Goal: Communication & Community: Answer question/provide support

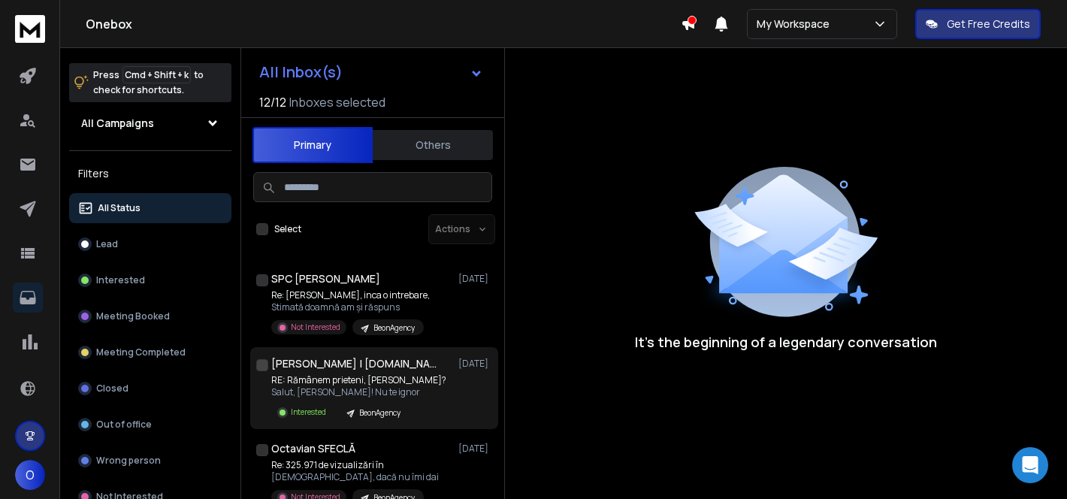
click at [399, 379] on p "RE: Rămânem prieteni, [PERSON_NAME]?" at bounding box center [358, 380] width 175 height 12
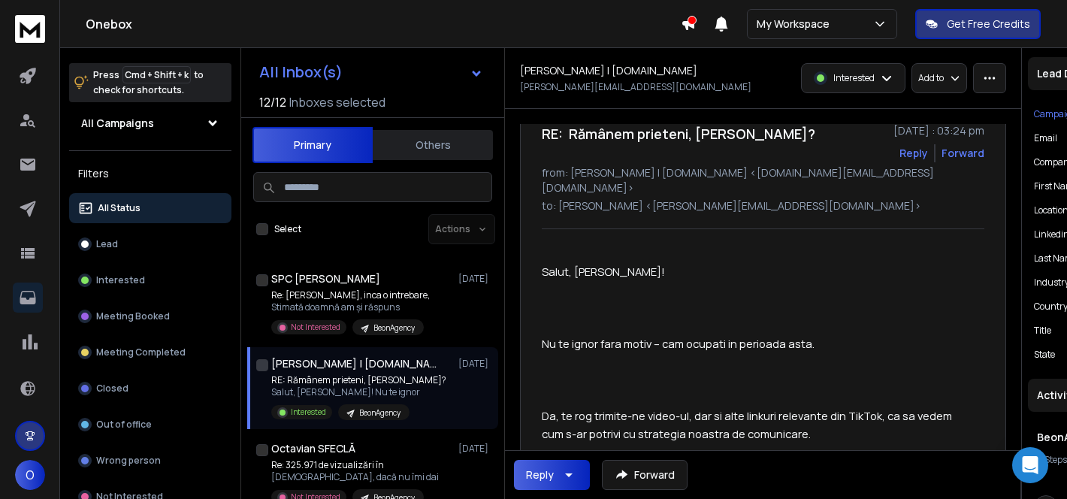
scroll to position [57, 0]
click at [578, 469] on button "Reply" at bounding box center [552, 475] width 76 height 30
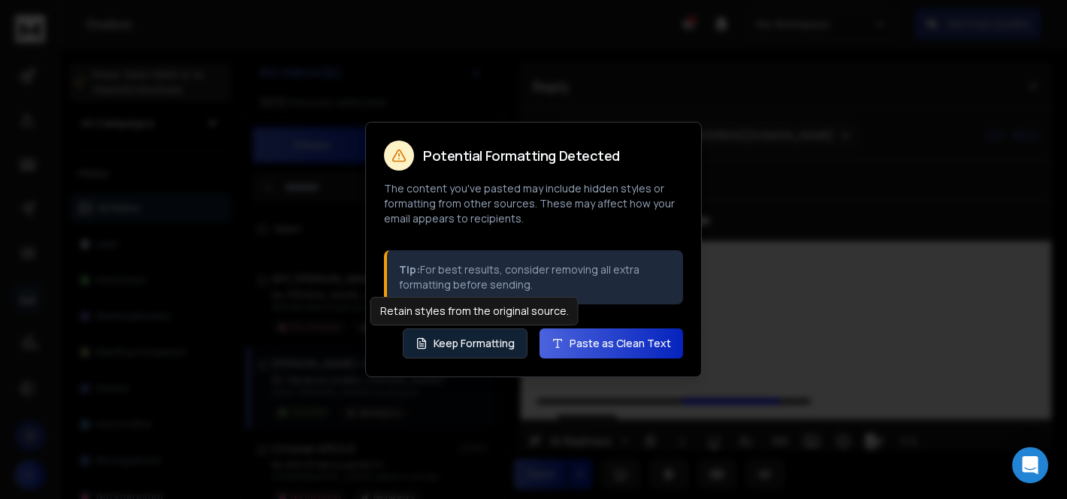
click at [484, 344] on button "Keep Formatting" at bounding box center [465, 343] width 125 height 30
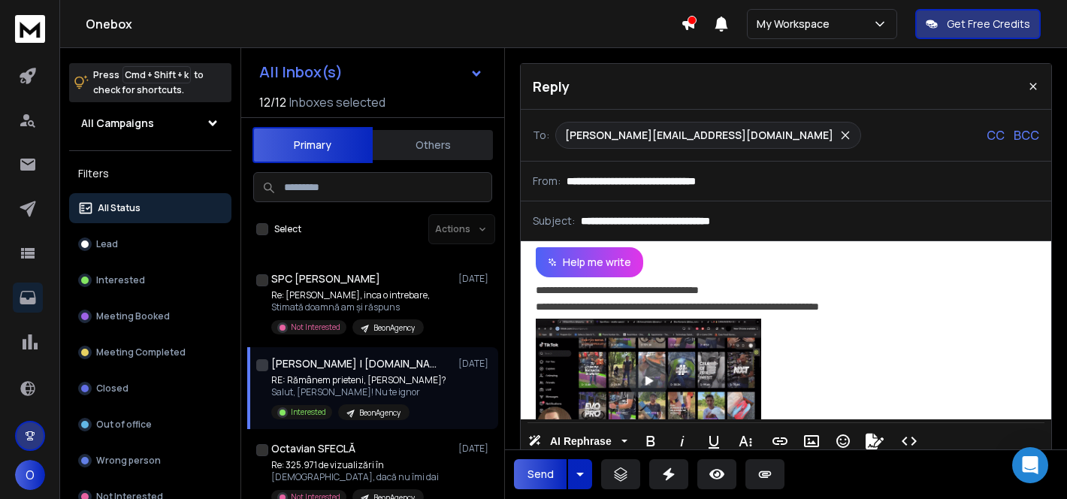
scroll to position [47, 0]
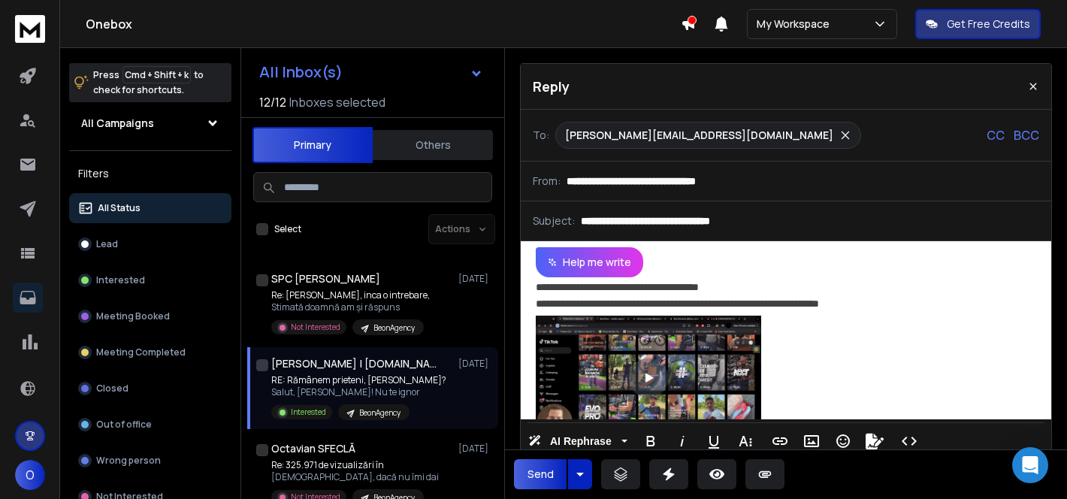
click at [828, 286] on div "**********" at bounding box center [784, 287] width 496 height 17
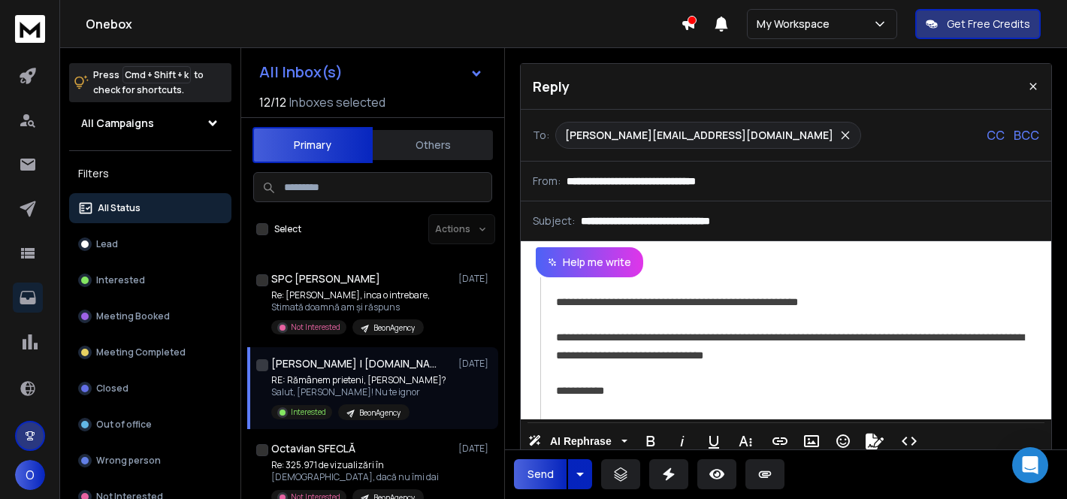
scroll to position [221, 0]
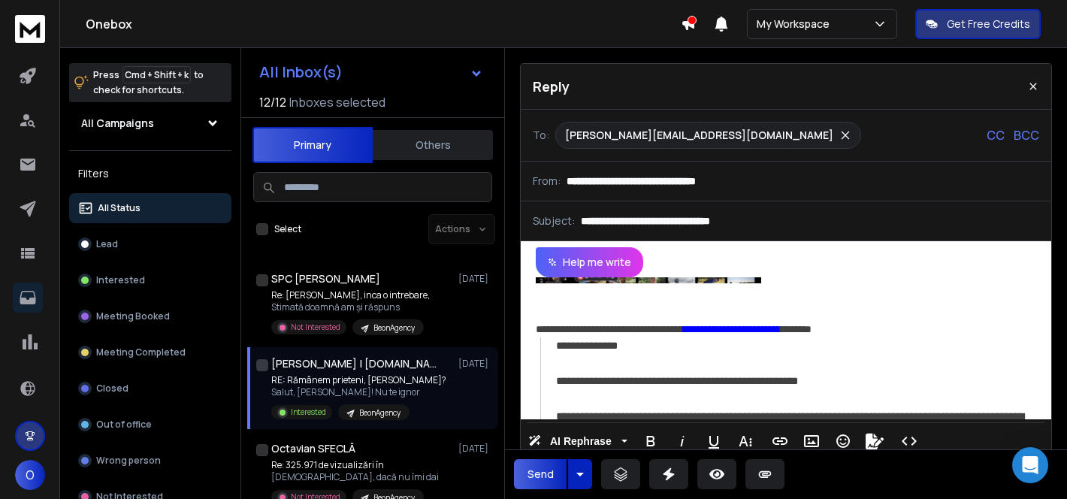
click at [808, 300] on div at bounding box center [784, 295] width 496 height 17
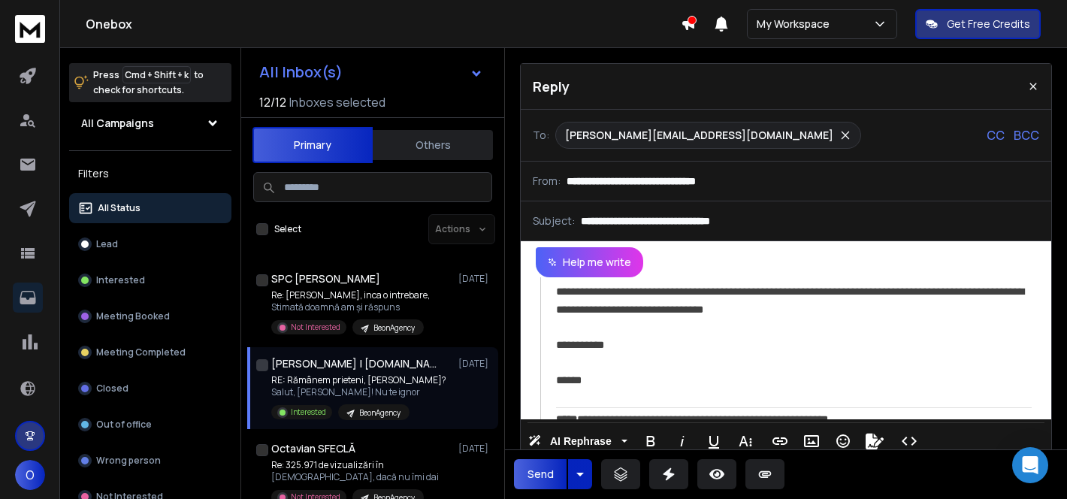
scroll to position [368, 0]
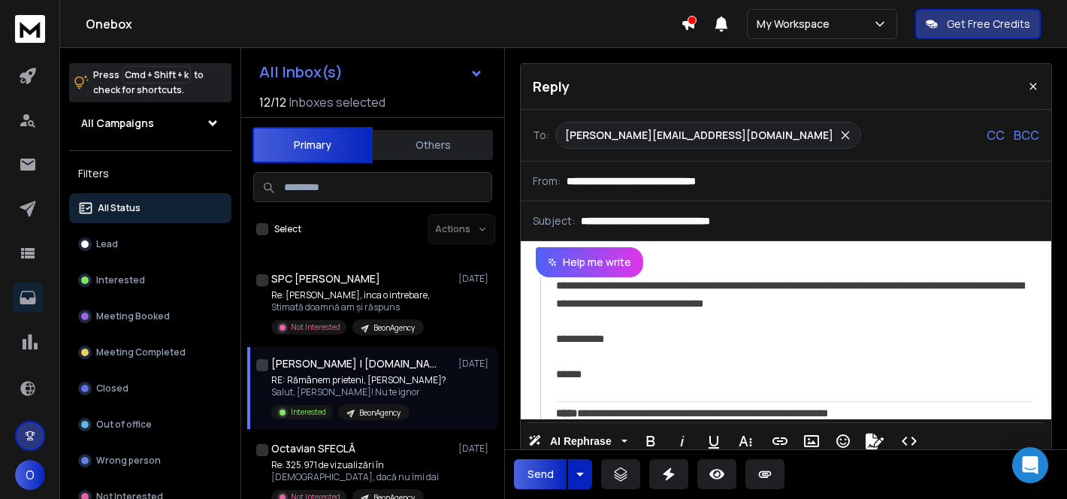
click at [549, 471] on button "Send" at bounding box center [540, 474] width 53 height 30
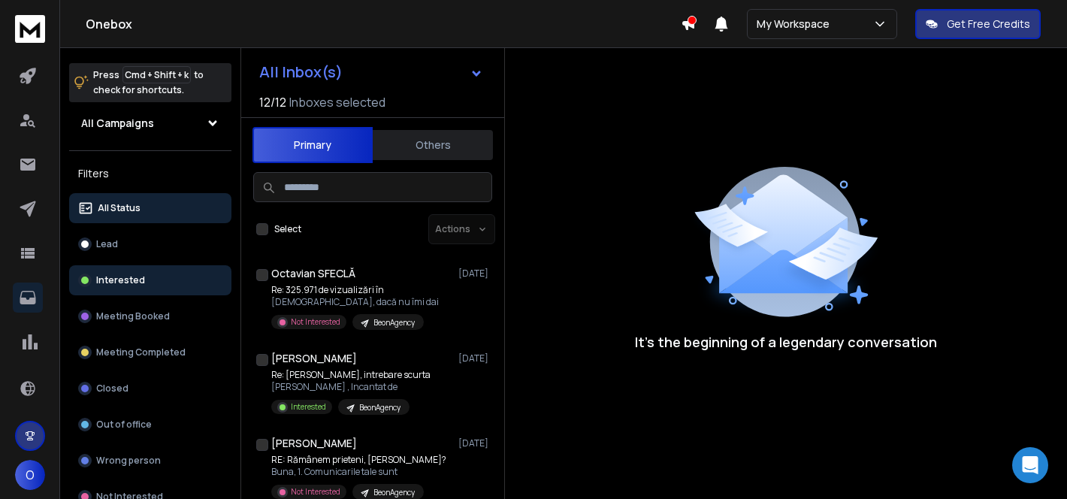
scroll to position [181, 0]
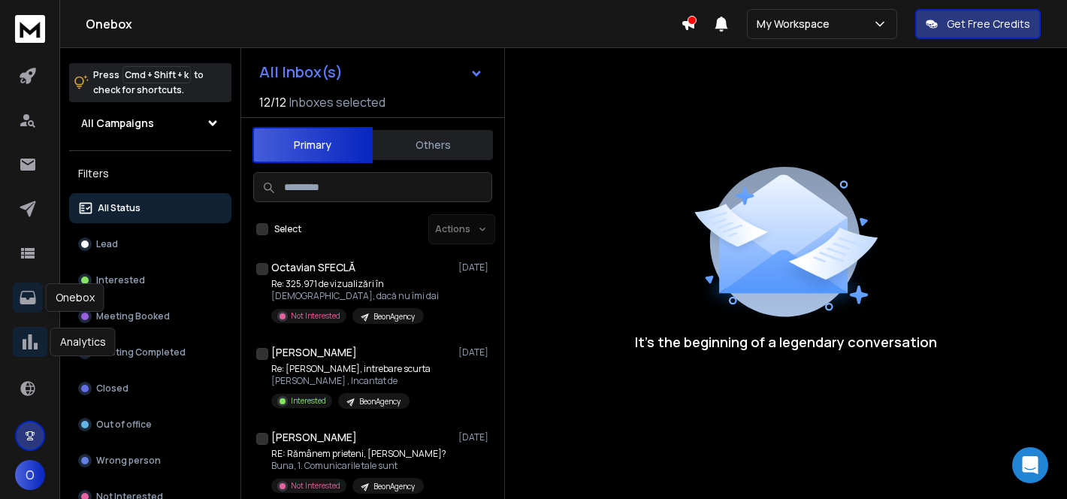
click at [23, 333] on icon at bounding box center [30, 342] width 23 height 23
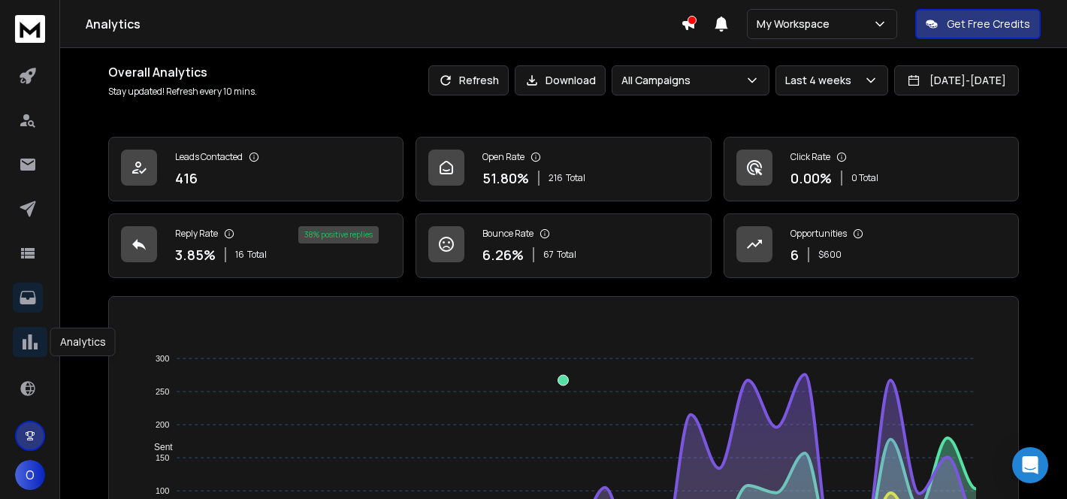
click at [30, 302] on icon at bounding box center [28, 298] width 16 height 14
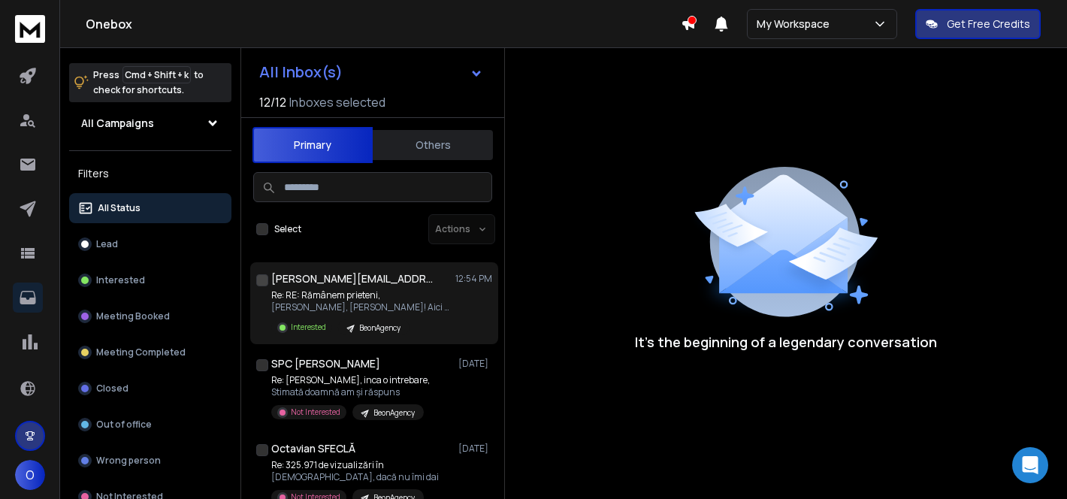
click at [404, 289] on p "Re: RE: Rămânem prieteni," at bounding box center [361, 295] width 180 height 12
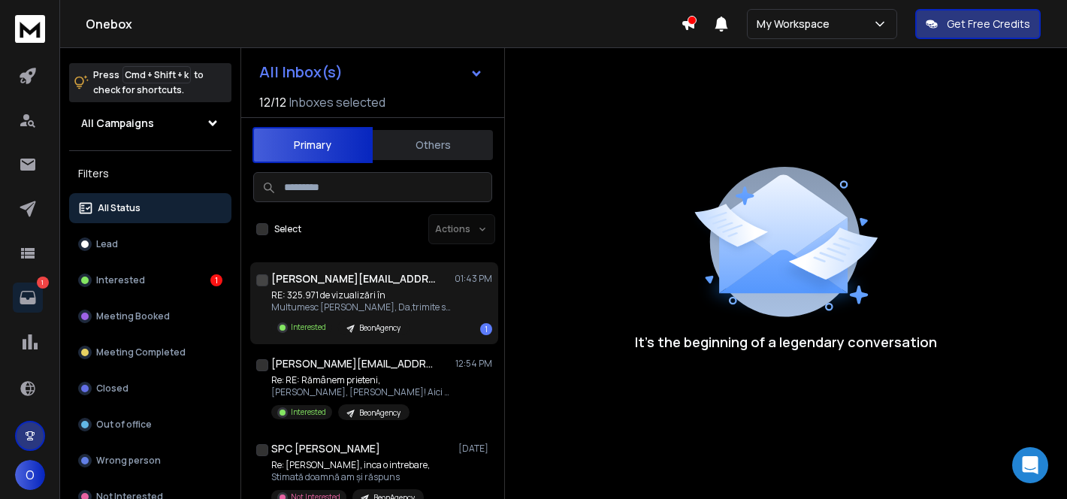
click at [374, 277] on h1 "[PERSON_NAME][EMAIL_ADDRESS][DOMAIN_NAME]" at bounding box center [353, 278] width 165 height 15
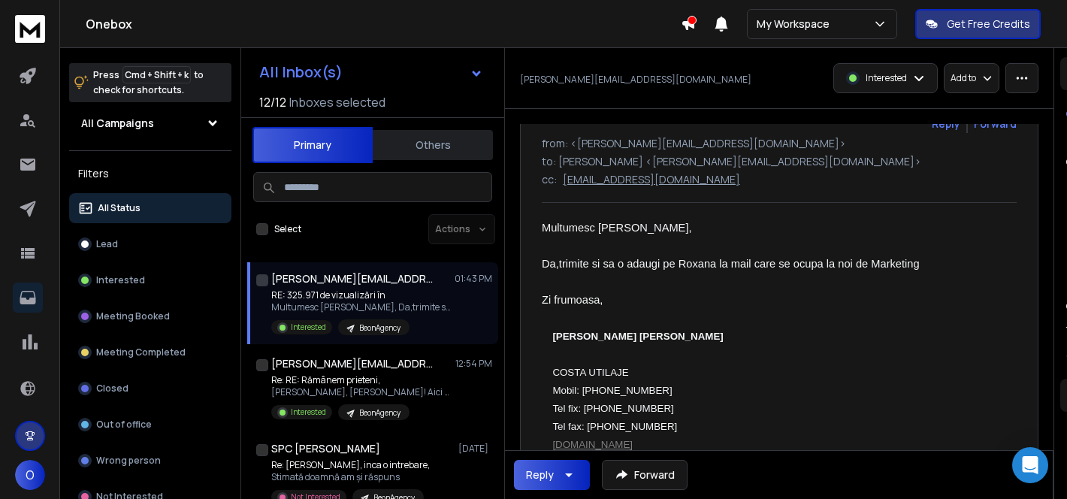
scroll to position [163, 0]
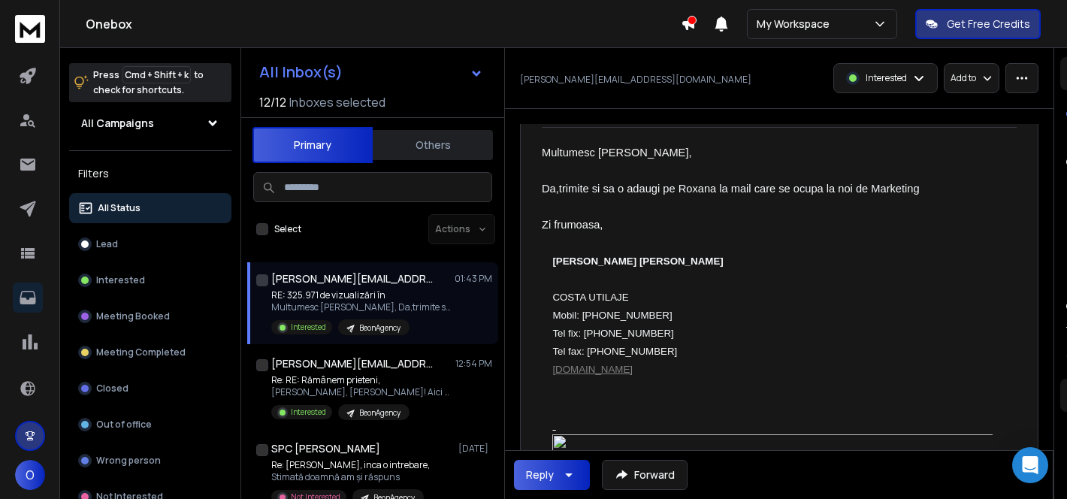
click at [595, 375] on link "www.costautilaje.ro" at bounding box center [592, 369] width 80 height 11
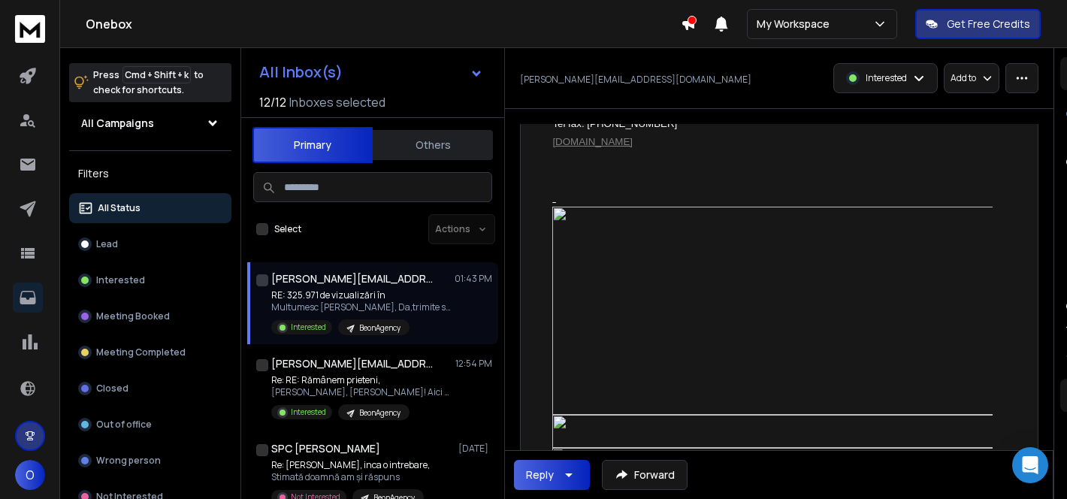
scroll to position [0, 0]
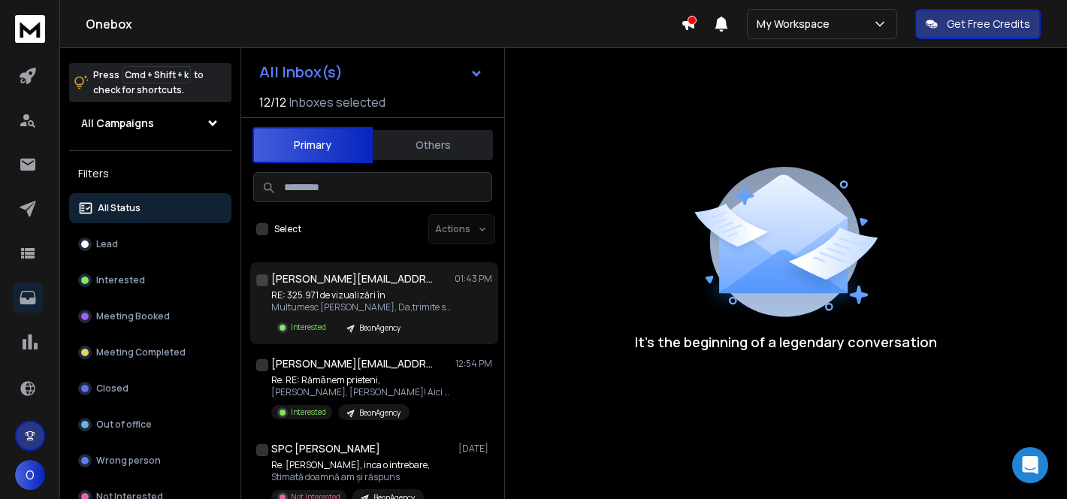
click at [389, 304] on p "Multumesc [PERSON_NAME], Da,trimite si sa" at bounding box center [361, 307] width 180 height 12
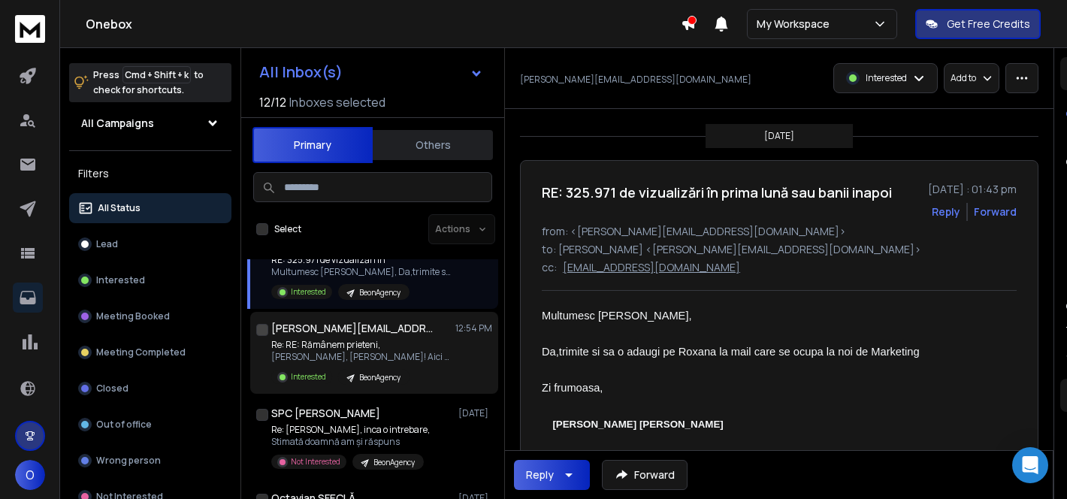
scroll to position [80, 0]
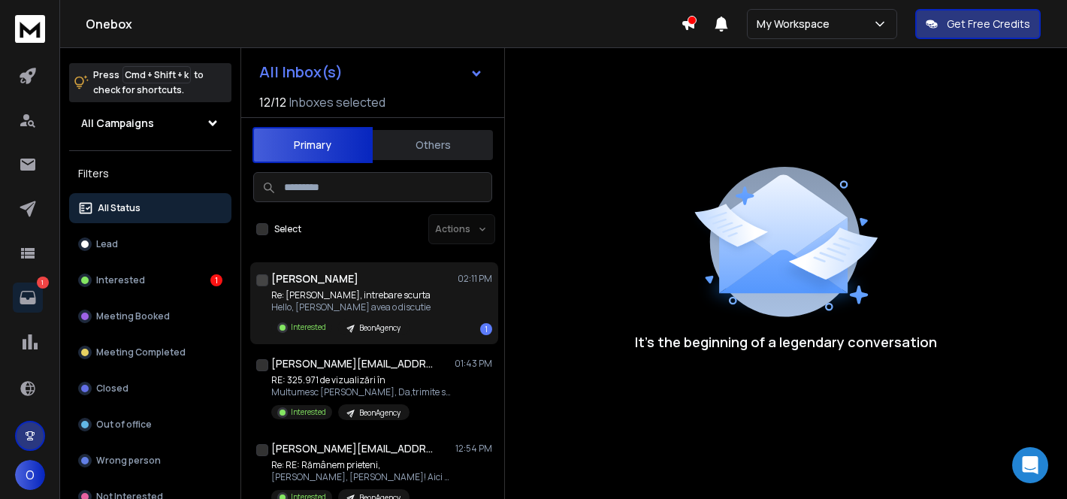
click at [440, 292] on div "Re: [PERSON_NAME], intrebare scurta Hello, [PERSON_NAME] avea o discutie Intere…" at bounding box center [381, 312] width 221 height 46
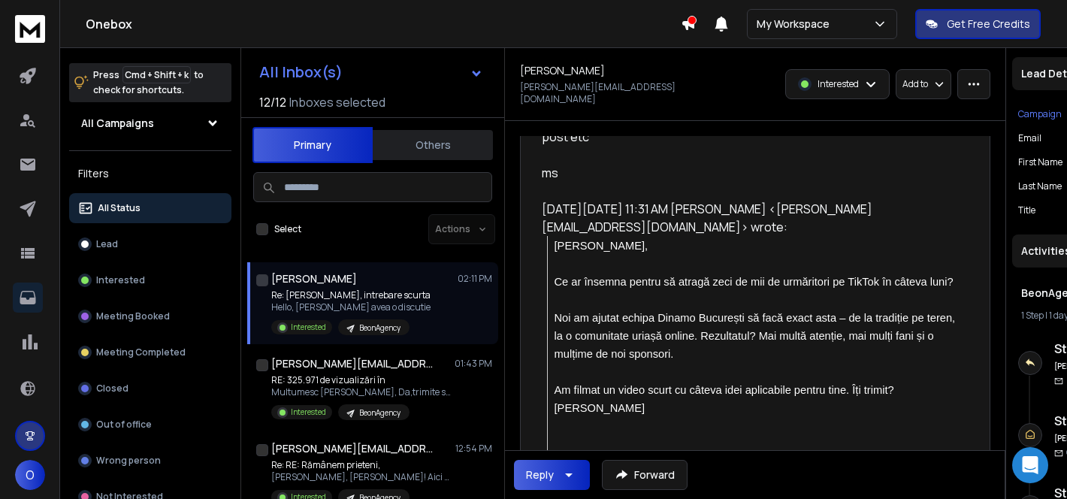
scroll to position [381, 0]
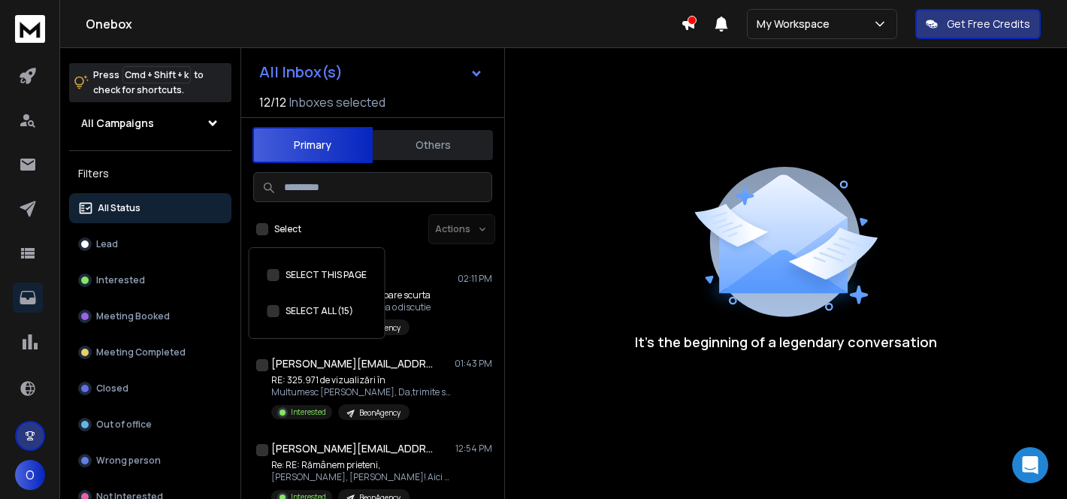
click at [349, 305] on label "SELECT ALL (15)" at bounding box center [320, 311] width 68 height 12
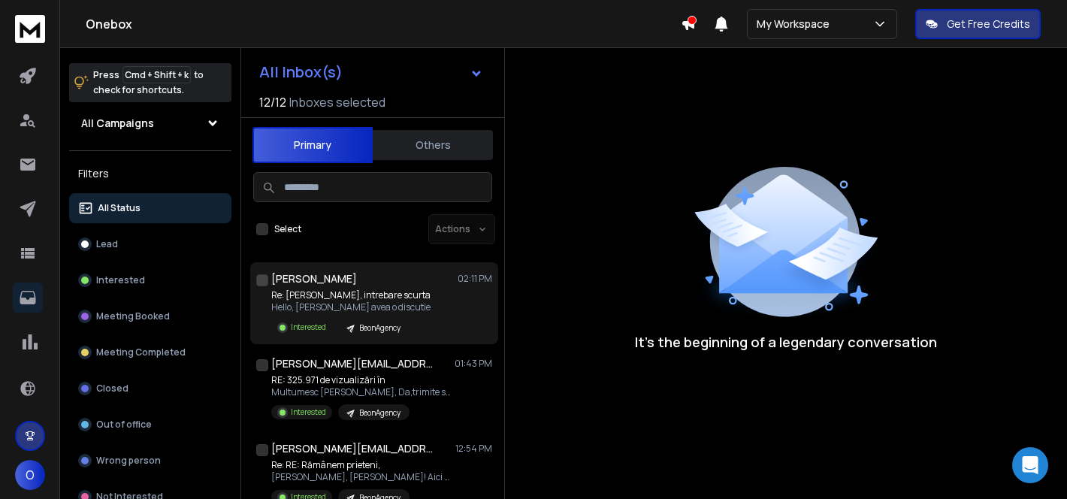
click at [456, 292] on div "Re: Lucian, intrebare scurta Hello, Putem avea o discutie Interested BeonAgency" at bounding box center [381, 312] width 221 height 46
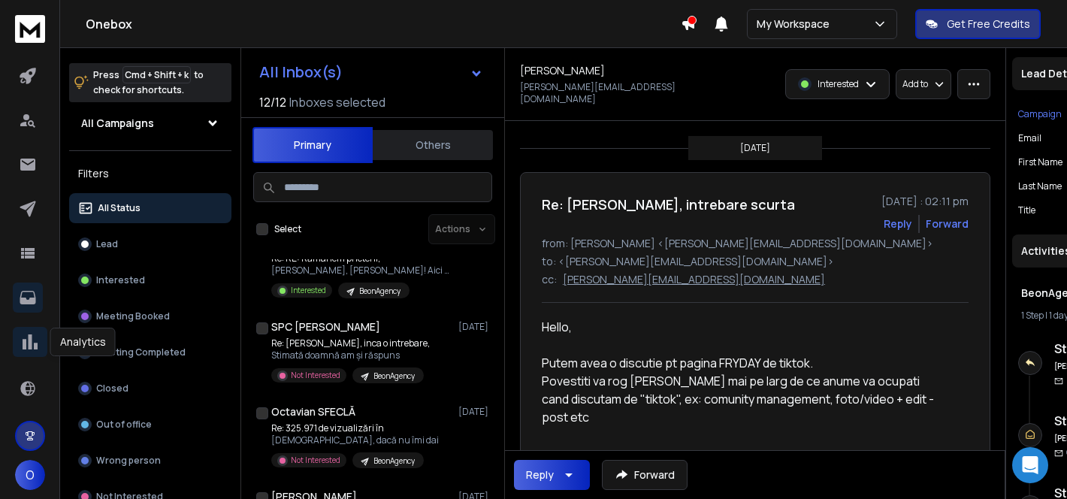
click at [26, 347] on icon at bounding box center [30, 341] width 15 height 15
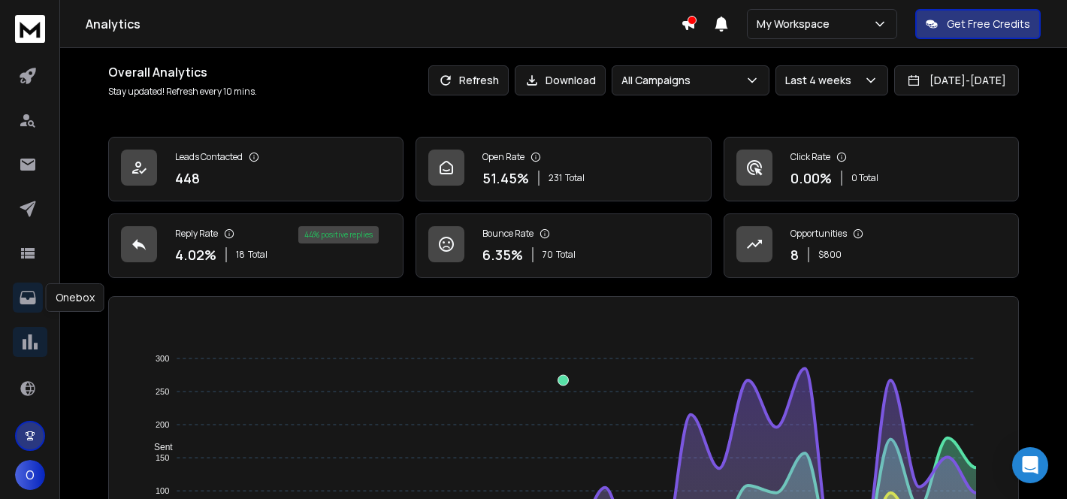
click at [26, 298] on icon at bounding box center [28, 298] width 16 height 14
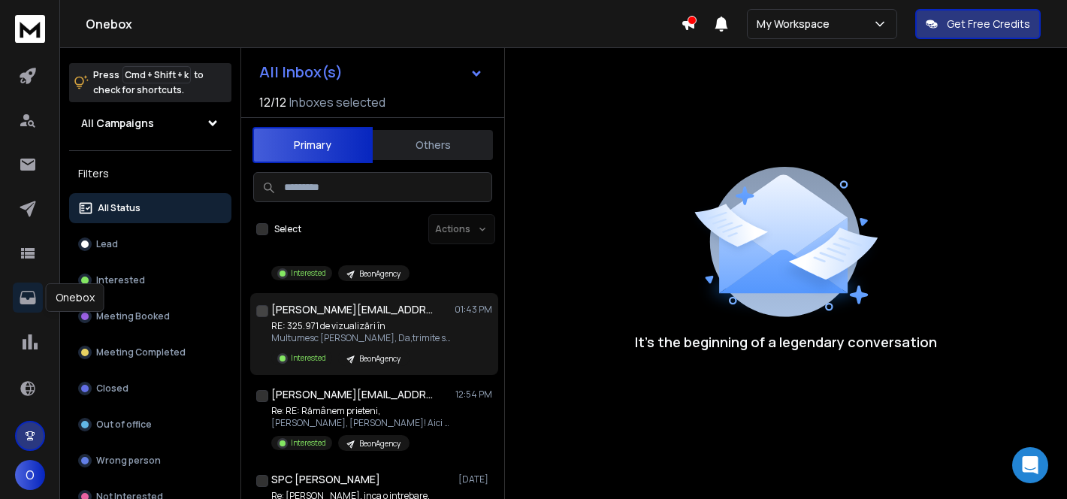
scroll to position [58, 0]
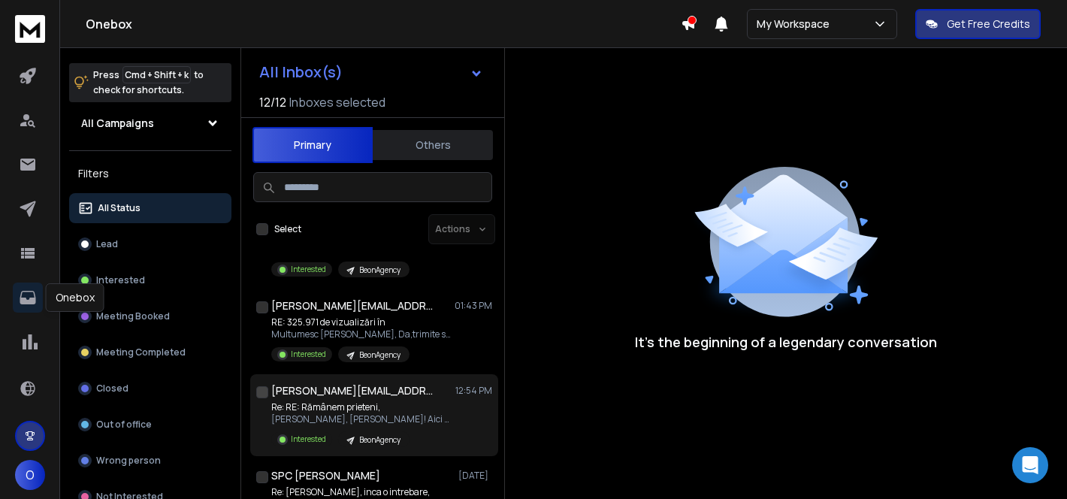
click at [421, 427] on div "Re: RE: Rămânem prieteni, Salutare, Daniel! Aici este video-ul despre Intereste…" at bounding box center [361, 424] width 180 height 46
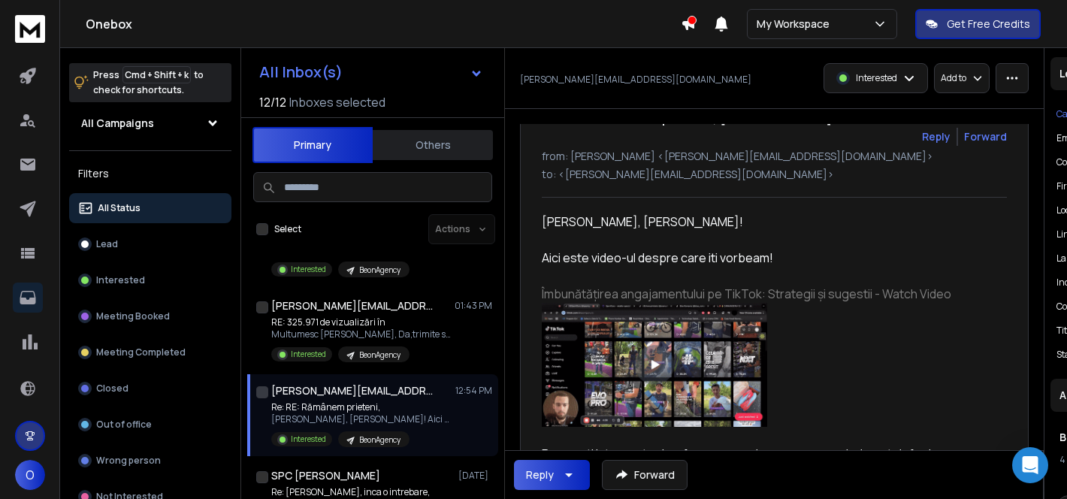
scroll to position [0, 0]
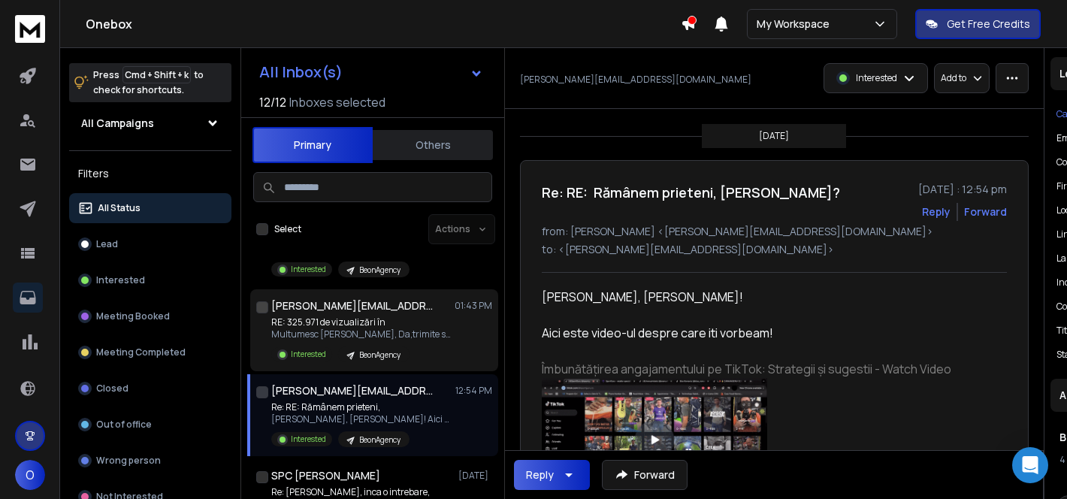
click at [357, 334] on p "Multumesc [PERSON_NAME], Da,trimite si sa" at bounding box center [361, 334] width 180 height 12
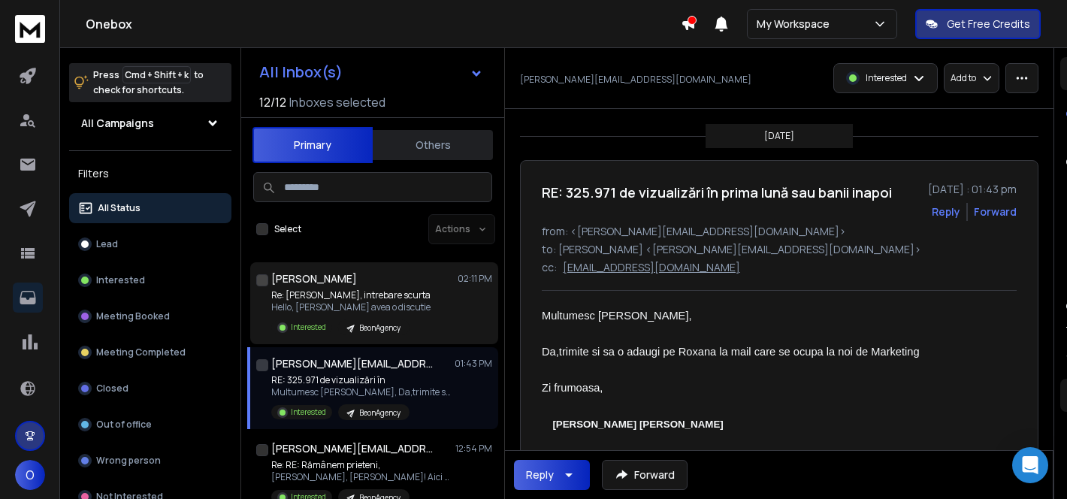
click at [413, 298] on p "Re: [PERSON_NAME], intrebare scurta" at bounding box center [350, 295] width 159 height 12
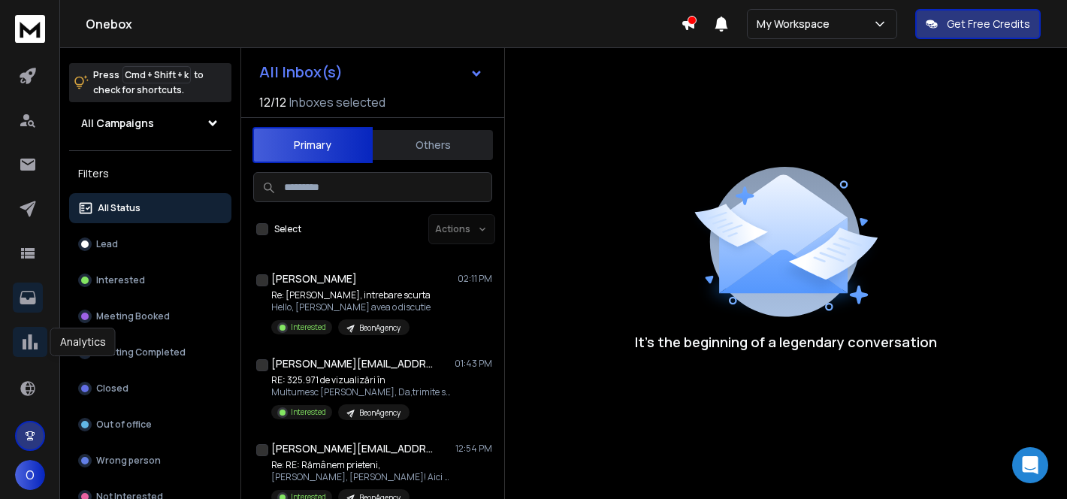
click at [29, 335] on icon at bounding box center [30, 341] width 15 height 15
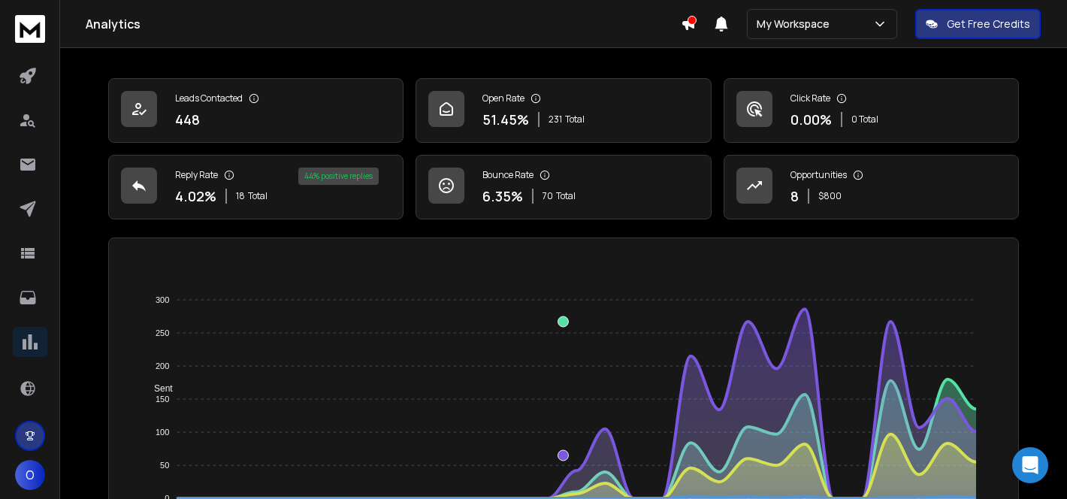
scroll to position [14, 0]
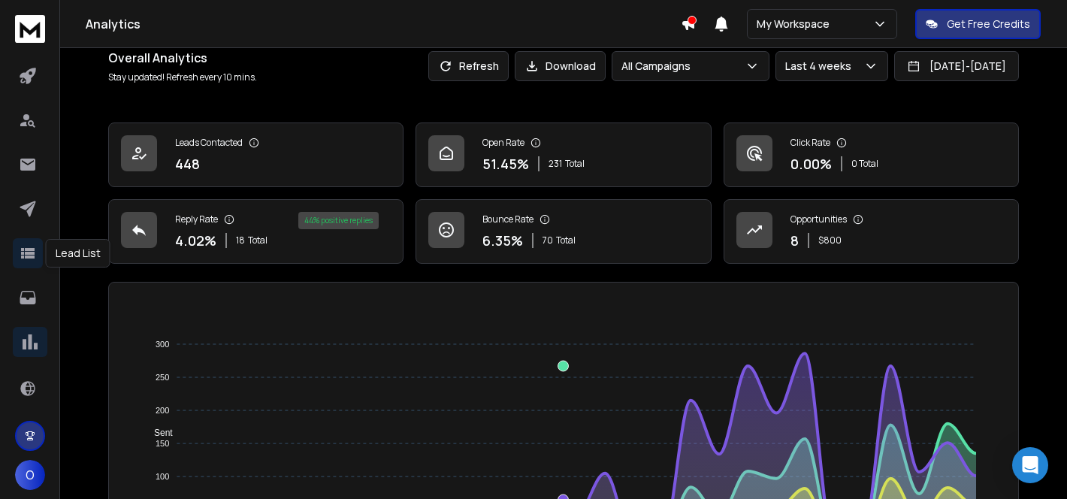
click at [27, 254] on icon at bounding box center [28, 253] width 14 height 11
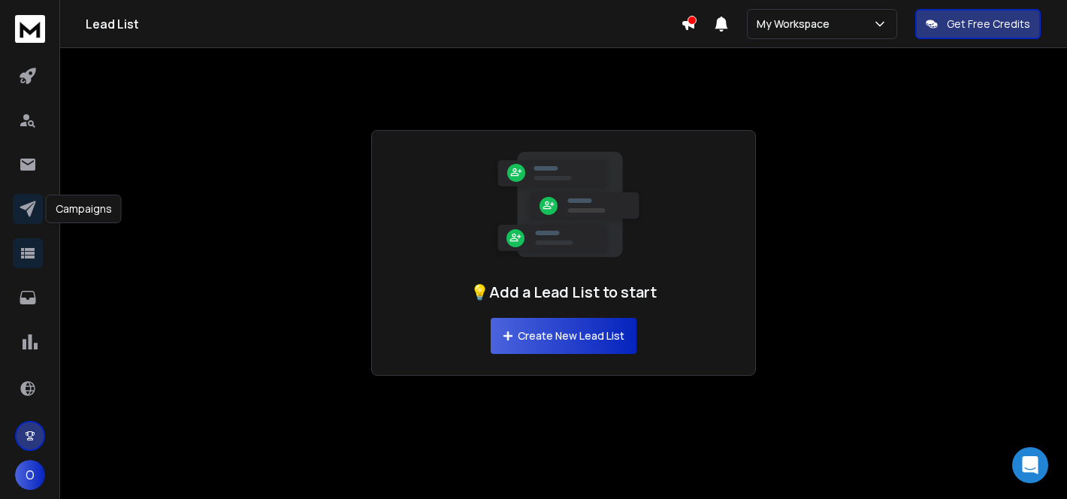
click at [29, 204] on icon at bounding box center [28, 209] width 16 height 16
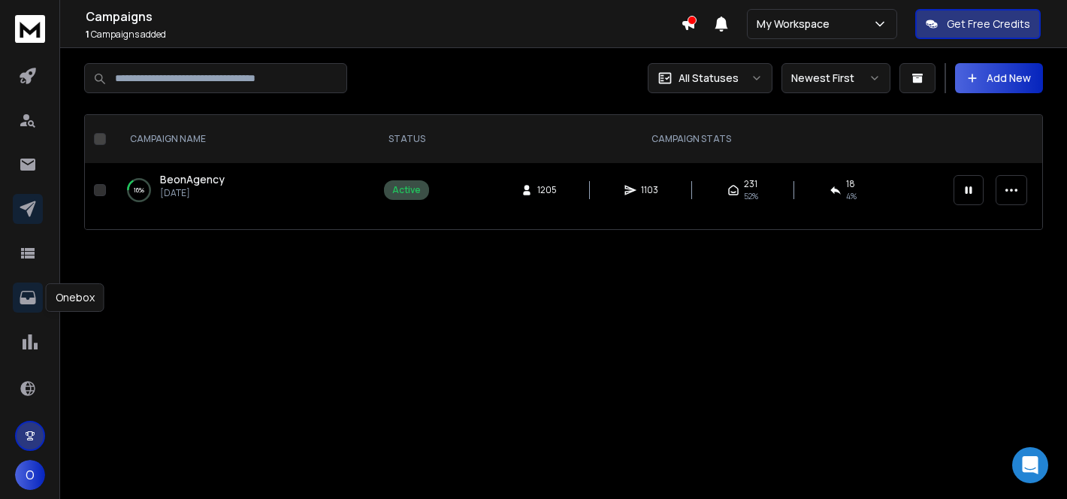
click at [27, 296] on icon at bounding box center [28, 298] width 18 height 18
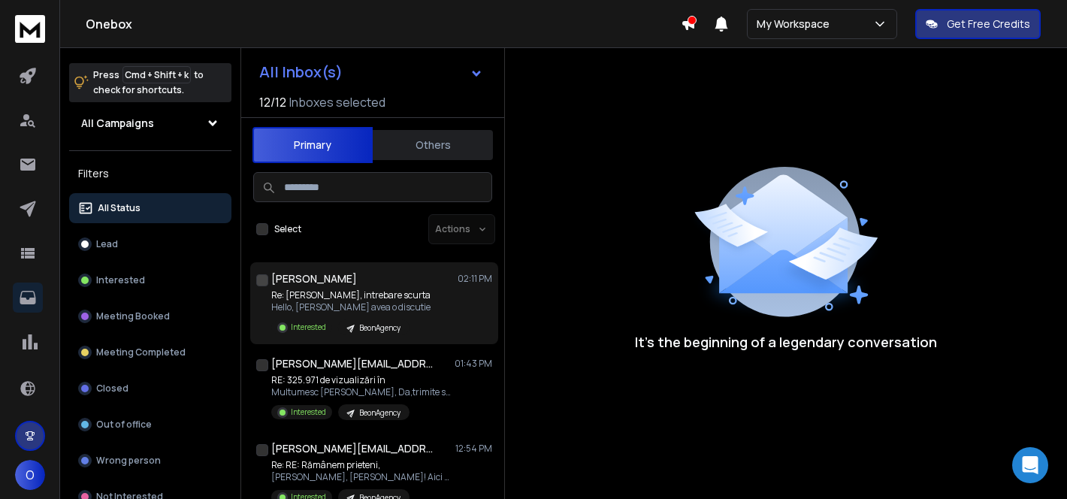
click at [467, 295] on div "Re: [PERSON_NAME], intrebare scurta Hello, [PERSON_NAME] avea o discutie Intere…" at bounding box center [381, 312] width 221 height 46
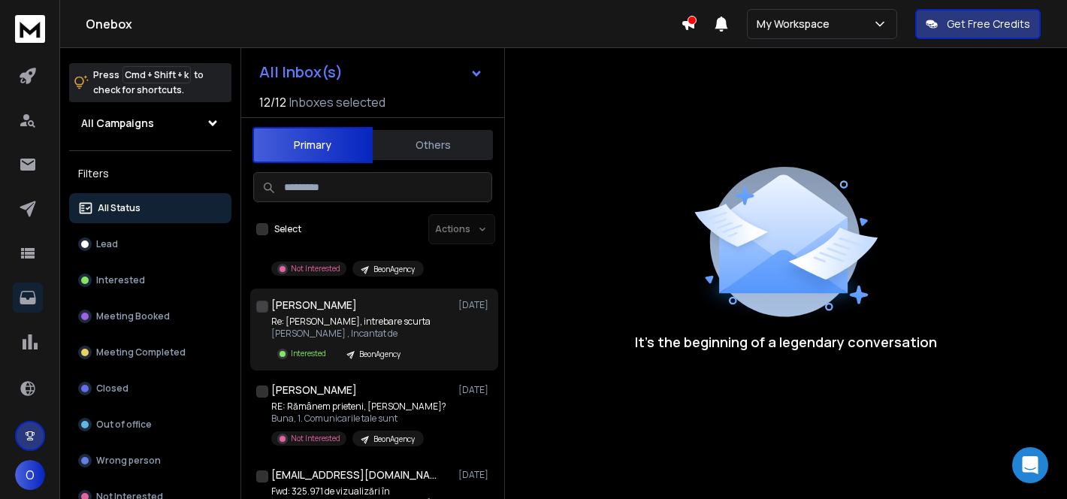
scroll to position [396, 0]
click at [366, 330] on p "[PERSON_NAME] , Incantat de" at bounding box center [350, 336] width 159 height 12
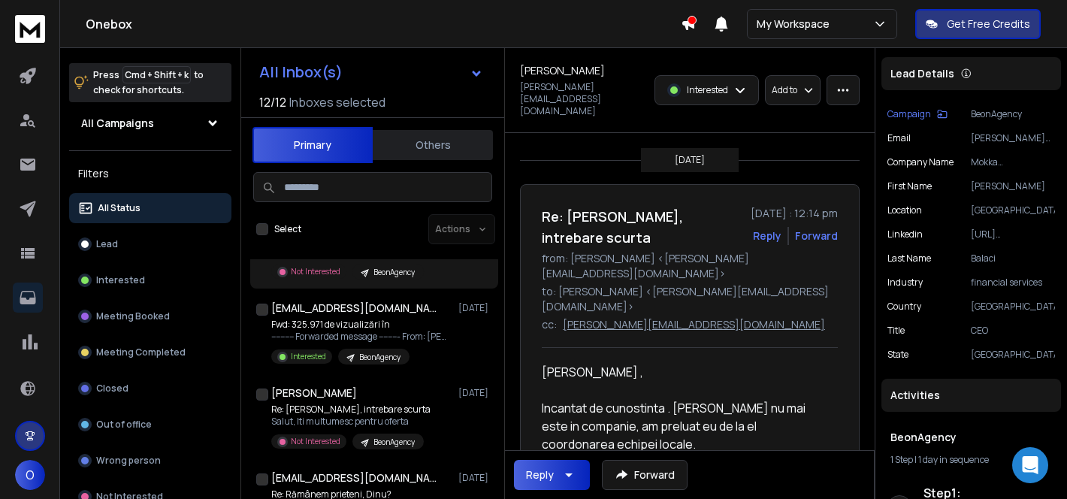
scroll to position [574, 0]
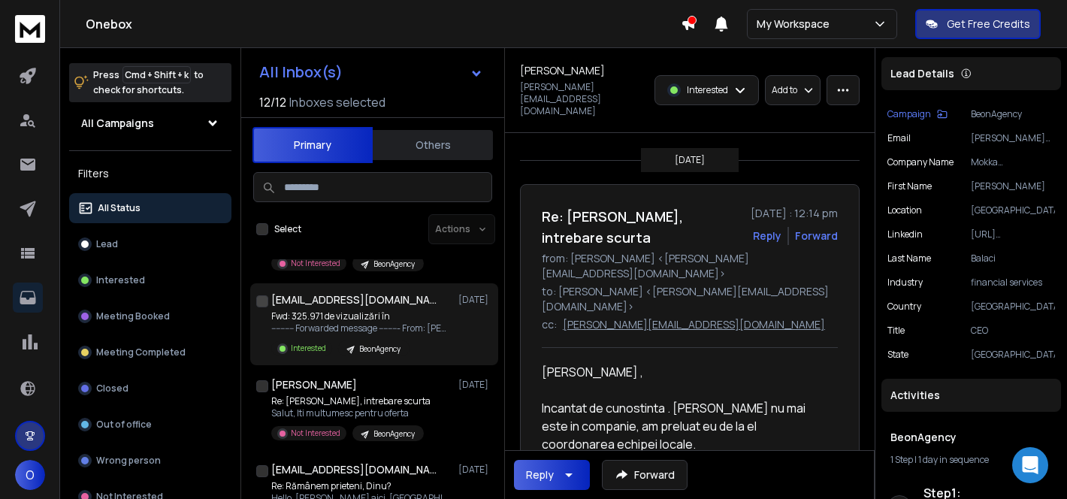
click at [390, 337] on div "Fwd: 325.971 de vizualizări în ---------- Forwarded message --------- From: [PE…" at bounding box center [361, 333] width 180 height 46
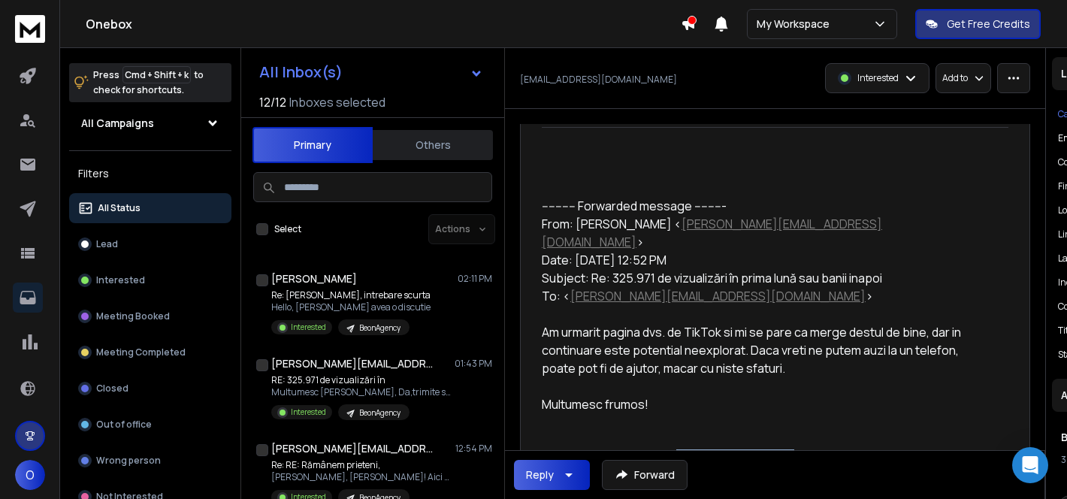
scroll to position [144, 0]
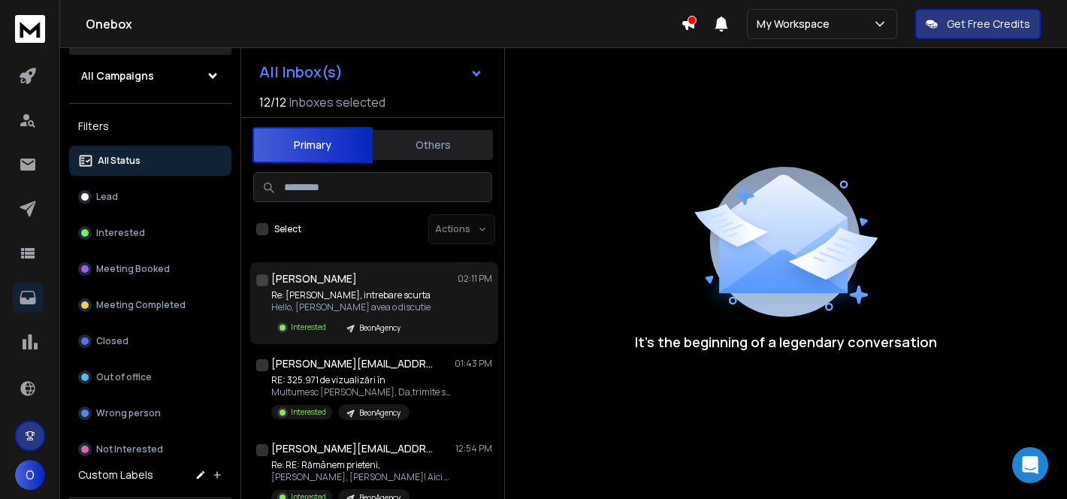
click at [398, 294] on p "Re: [PERSON_NAME], intrebare scurta" at bounding box center [350, 295] width 159 height 12
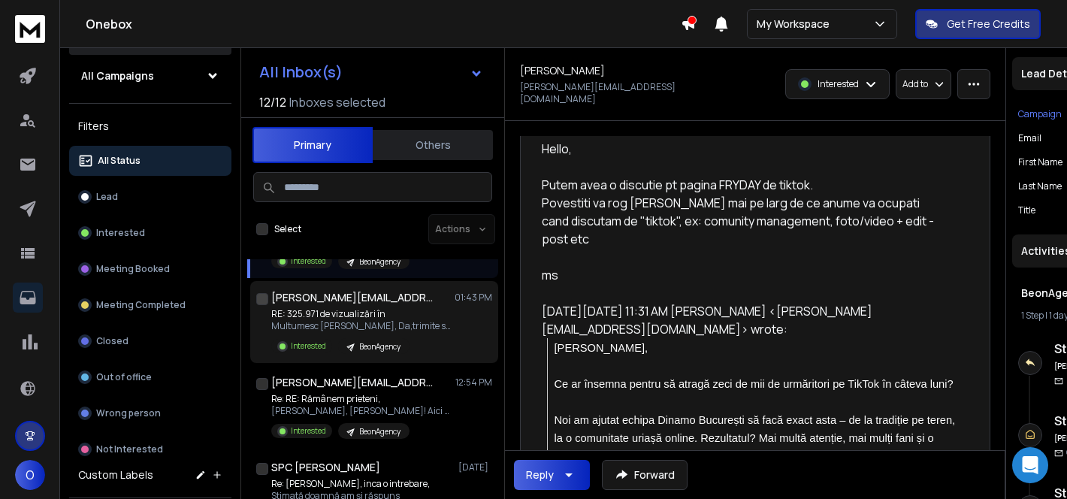
scroll to position [67, 0]
click at [441, 321] on div "RE: 325.971 de vizualizări în Multumesc [PERSON_NAME], Da,trimite si sa Interes…" at bounding box center [381, 330] width 221 height 46
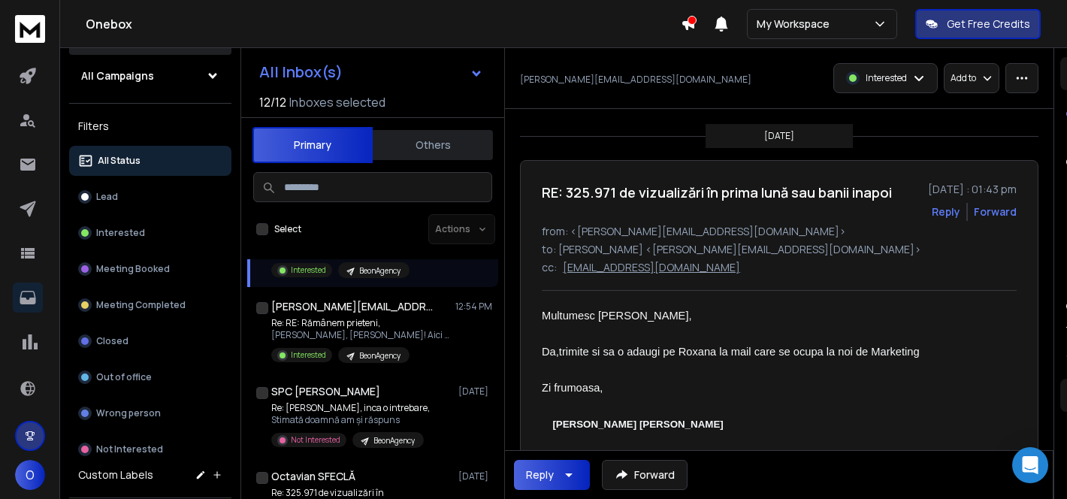
scroll to position [143, 0]
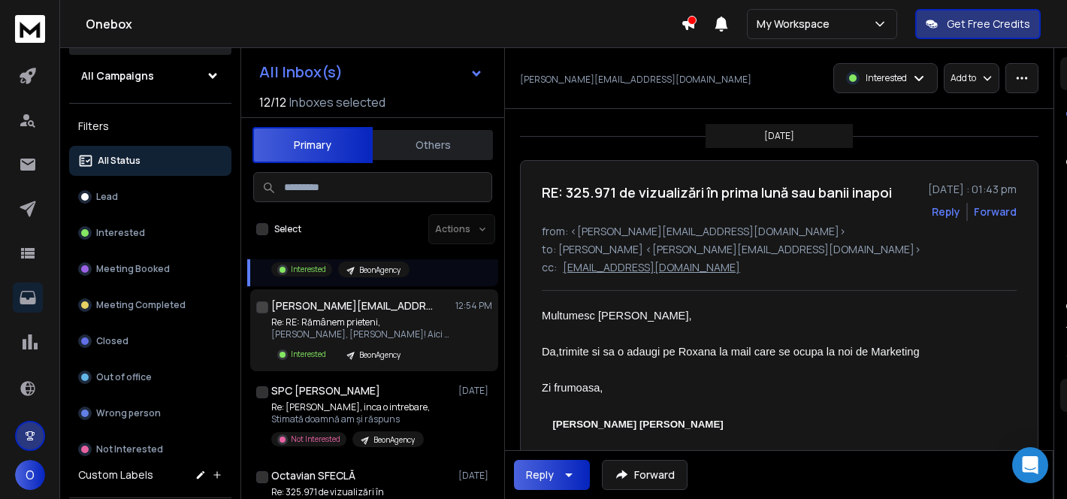
click at [419, 341] on div "Re: RE: Rămânem prieteni, [PERSON_NAME], [PERSON_NAME]! Aici este video-ul desp…" at bounding box center [361, 339] width 180 height 46
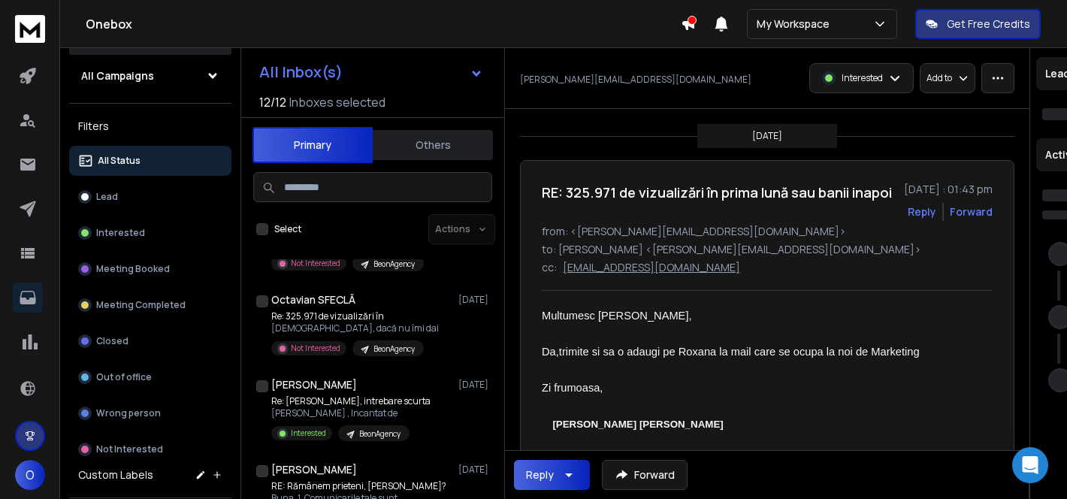
scroll to position [372, 0]
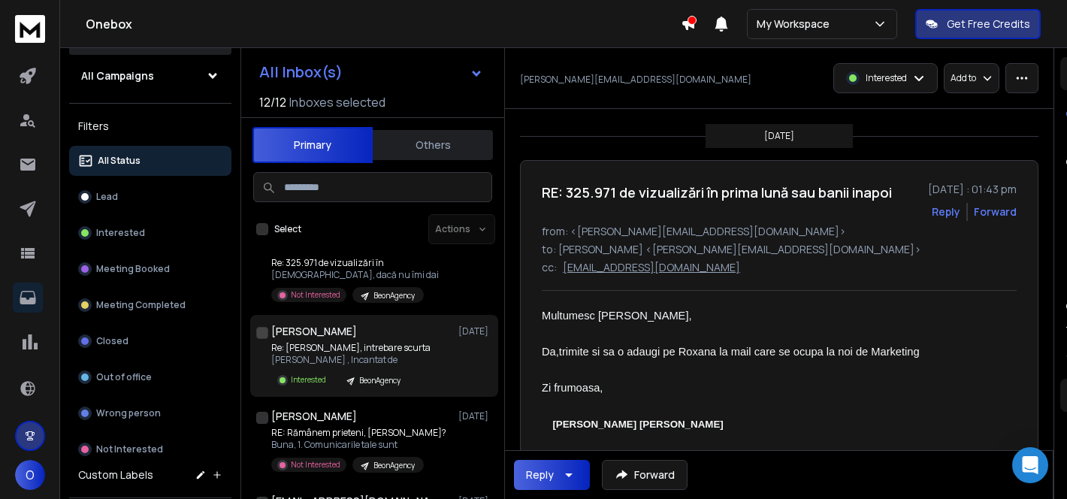
click at [433, 340] on div "Daniel Tudorie 09 Sep Re: Alexandru, intrebare scurta Salut Andrei , Incantat d…" at bounding box center [381, 356] width 221 height 64
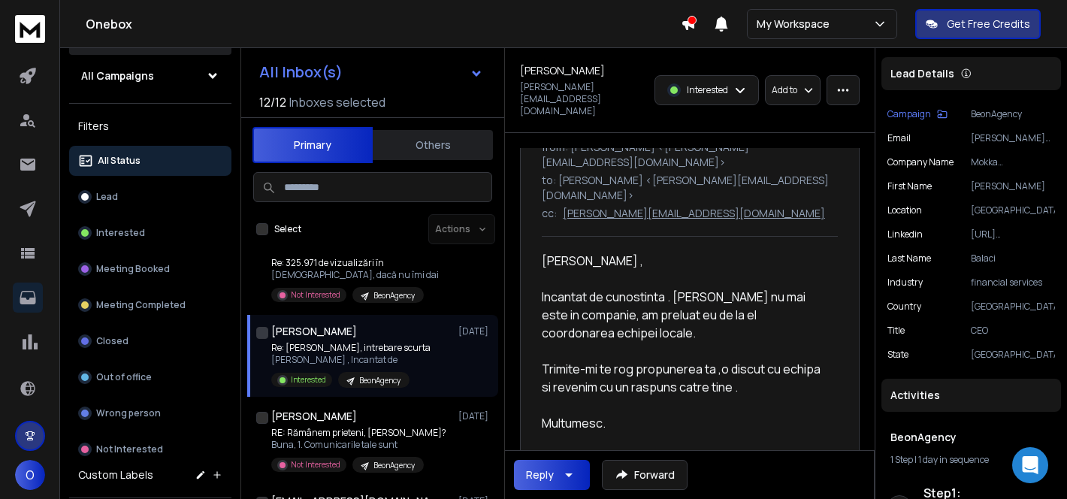
scroll to position [117, 0]
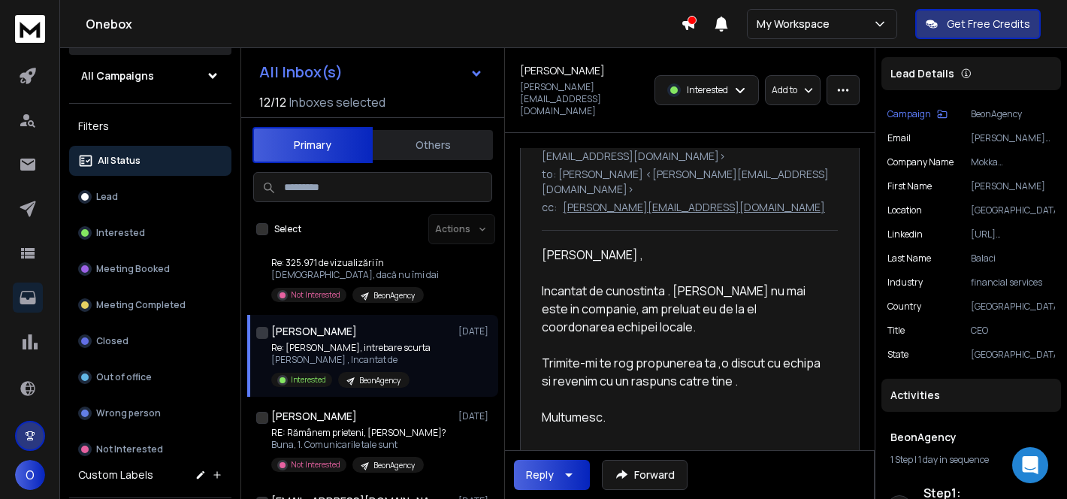
click at [727, 76] on div "Interested" at bounding box center [706, 90] width 103 height 29
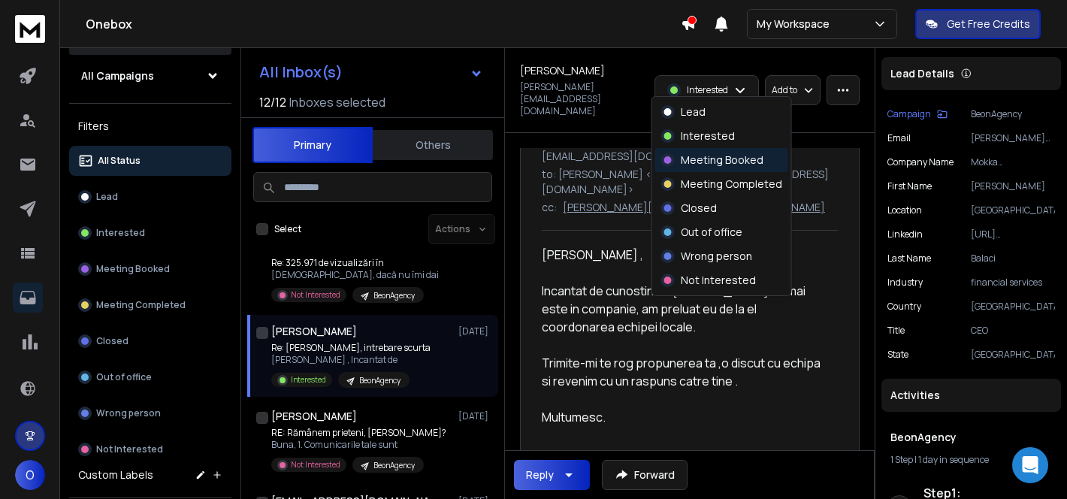
click at [718, 162] on p "Meeting Booked" at bounding box center [722, 160] width 83 height 15
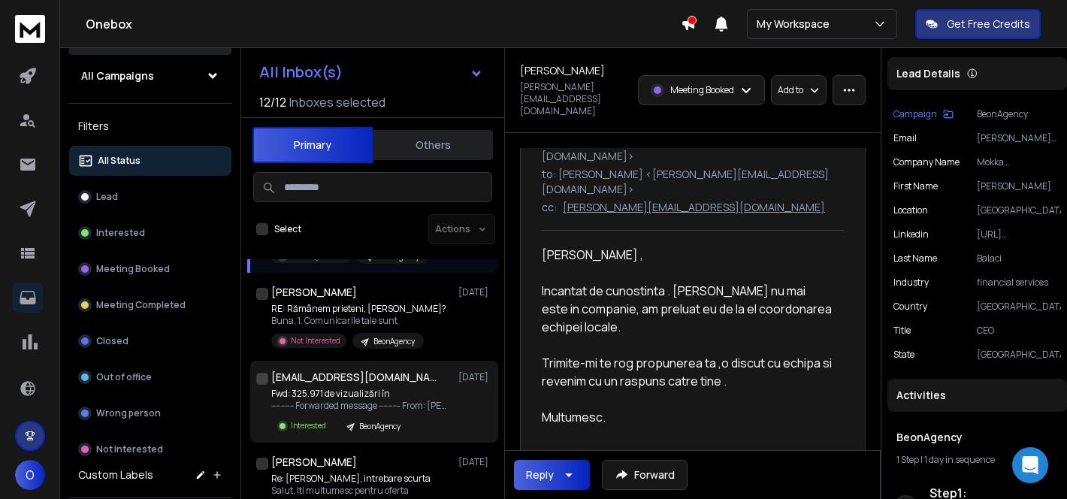
scroll to position [495, 0]
click at [398, 383] on h1 "[EMAIL_ADDRESS][DOMAIN_NAME]" at bounding box center [353, 378] width 165 height 15
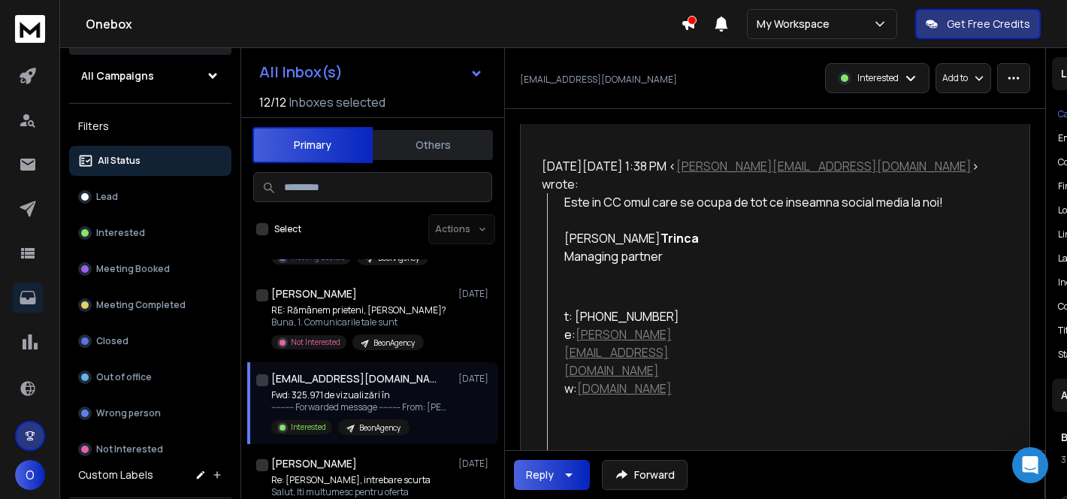
scroll to position [438, 0]
click at [449, 402] on p "---------- Forwarded message --------- From: [PERSON_NAME]" at bounding box center [361, 407] width 180 height 12
click at [899, 71] on div "Interested" at bounding box center [877, 78] width 103 height 29
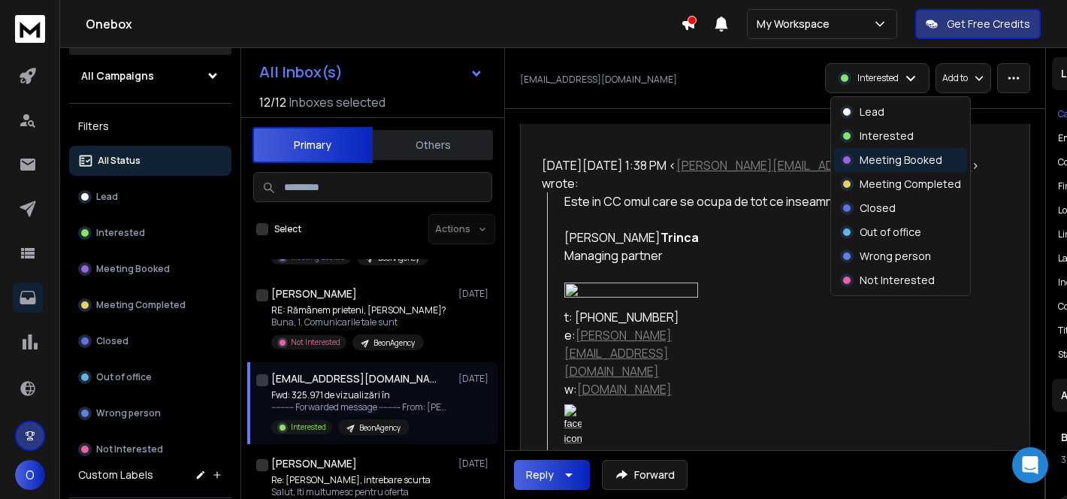
click at [884, 158] on p "Meeting Booked" at bounding box center [901, 160] width 83 height 15
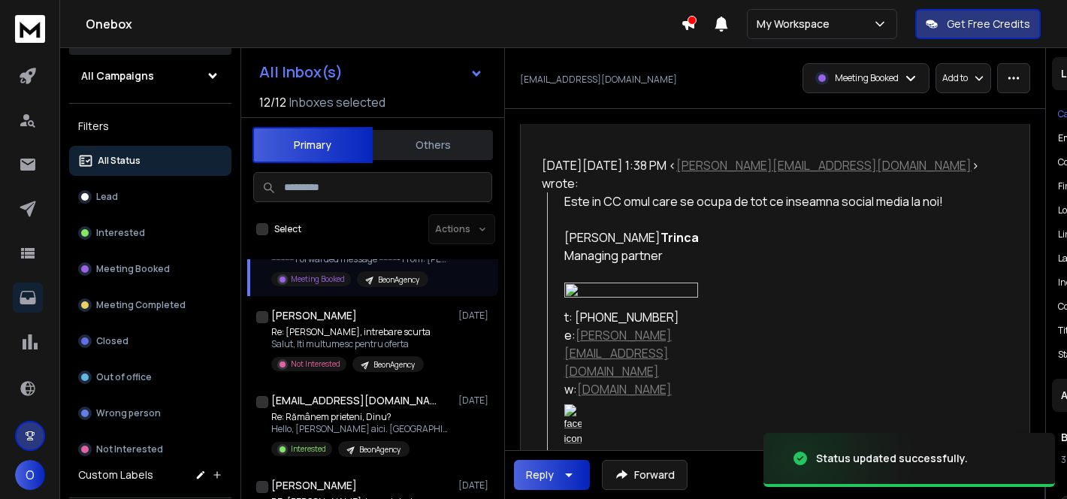
scroll to position [676, 0]
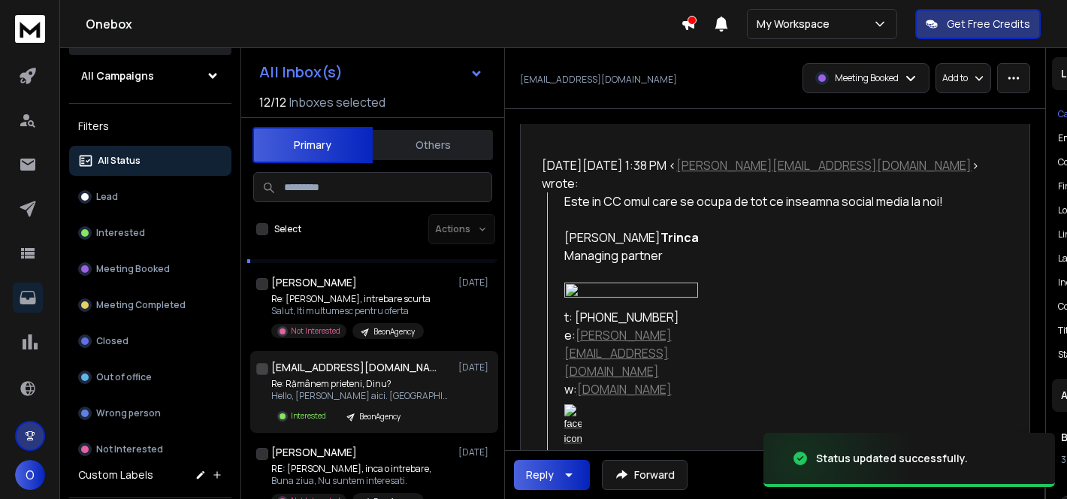
click at [427, 380] on div "Re: Rămânem prieteni, Dinu? Hello, Andrei, Andra aici. Mulțumim Interested Beon…" at bounding box center [381, 401] width 221 height 46
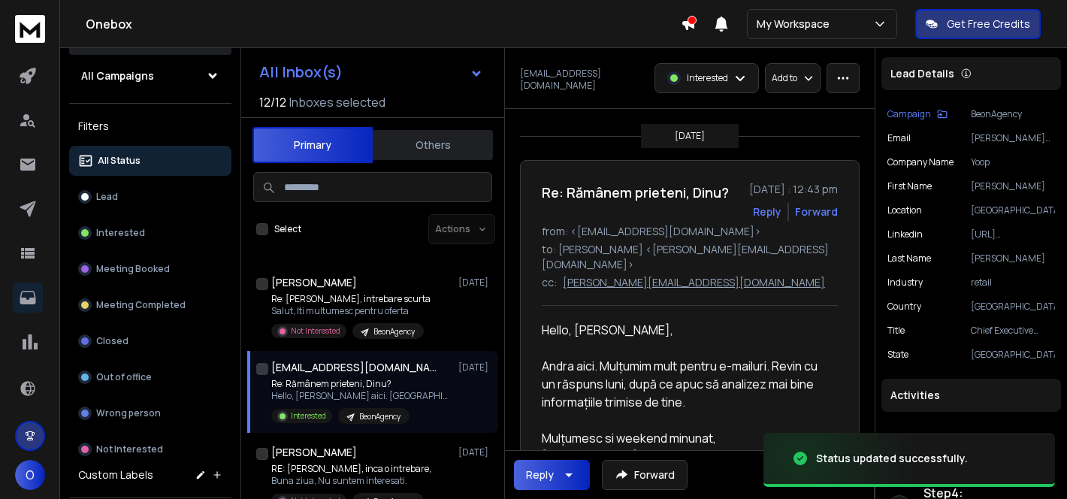
click at [728, 77] on p "Interested" at bounding box center [707, 78] width 41 height 12
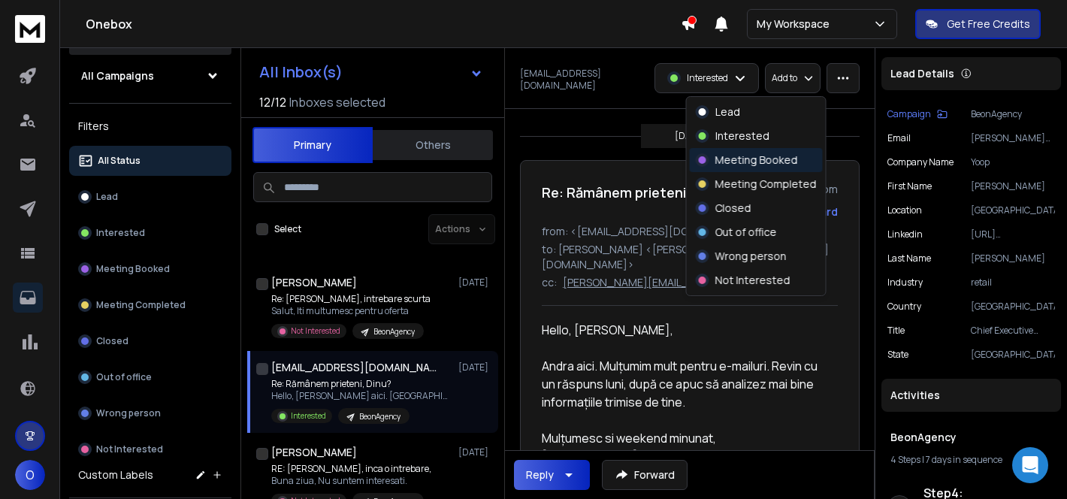
click at [738, 159] on p "Meeting Booked" at bounding box center [757, 160] width 83 height 15
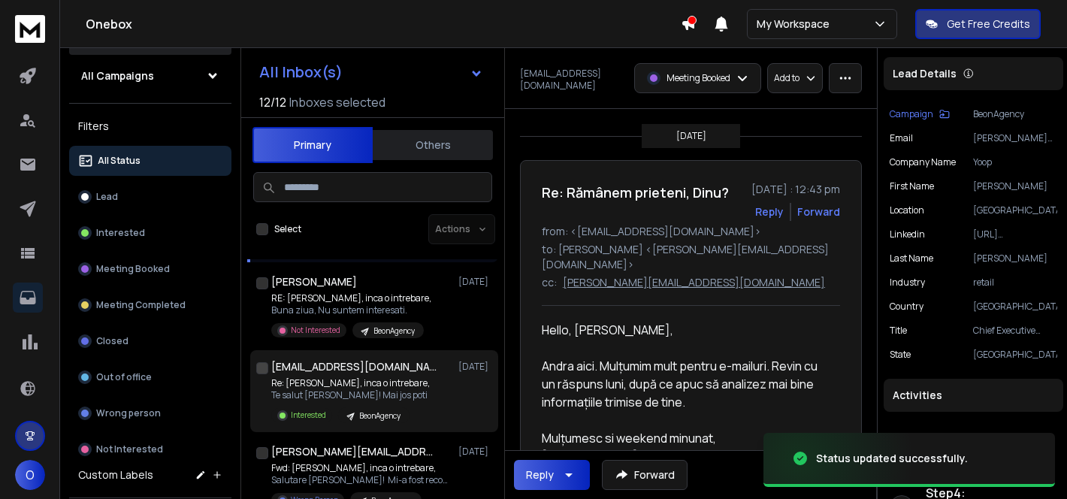
scroll to position [883, 0]
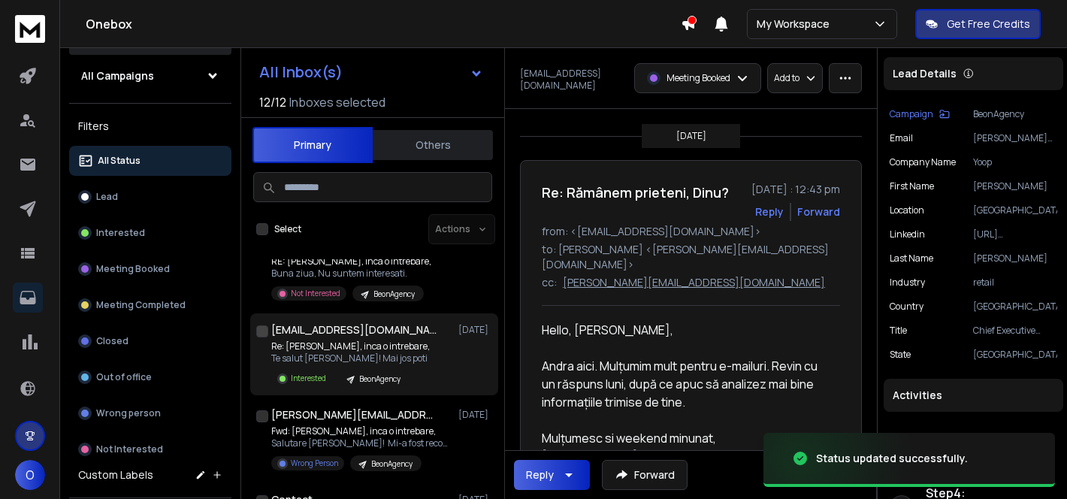
click at [392, 365] on div "Re: Cosmin, inca o intrebare, Te salut Cosmin! Mai jos poti Interested BeonAgen…" at bounding box center [350, 363] width 159 height 46
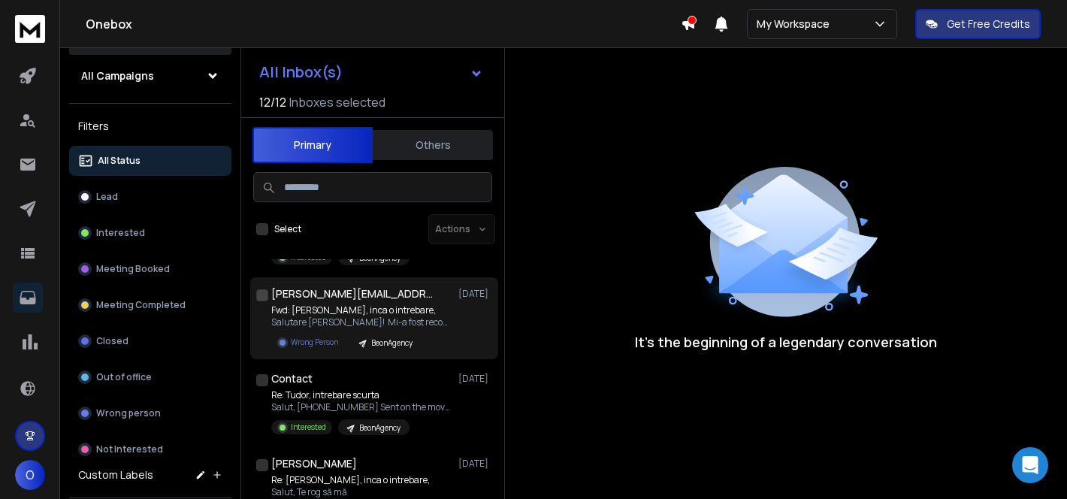
scroll to position [1003, 0]
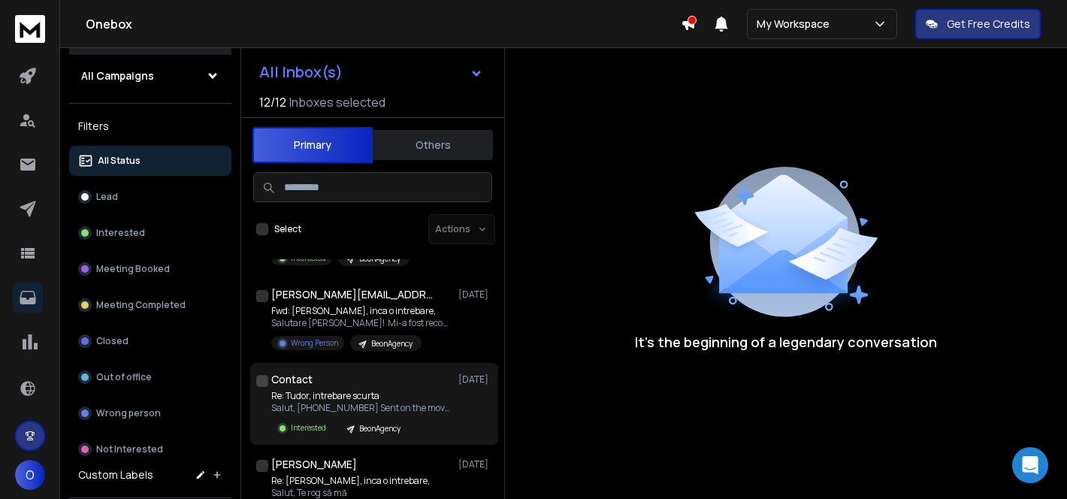
click at [395, 405] on p "Salut, [PHONE_NUMBER] Sent on the move. > On" at bounding box center [361, 408] width 180 height 12
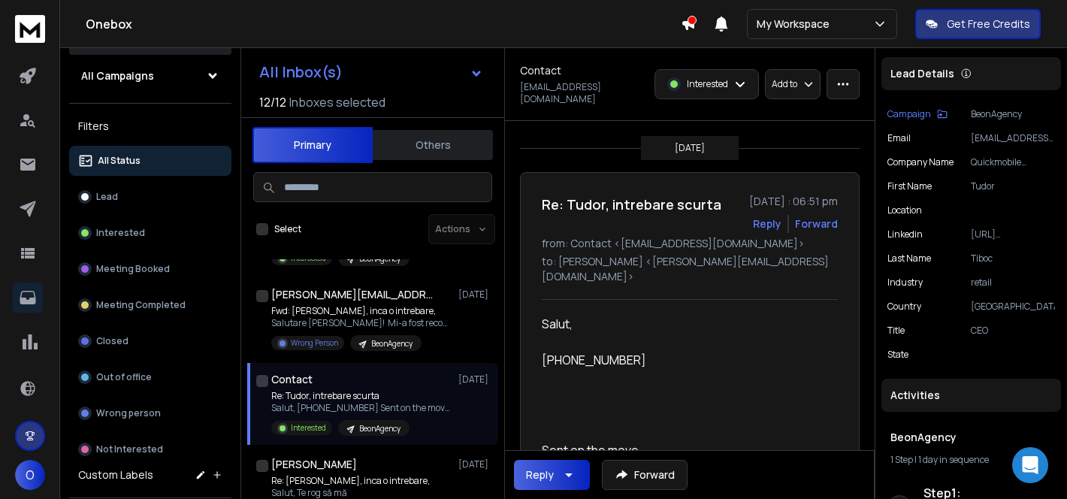
click at [679, 82] on div "Interested" at bounding box center [706, 84] width 103 height 29
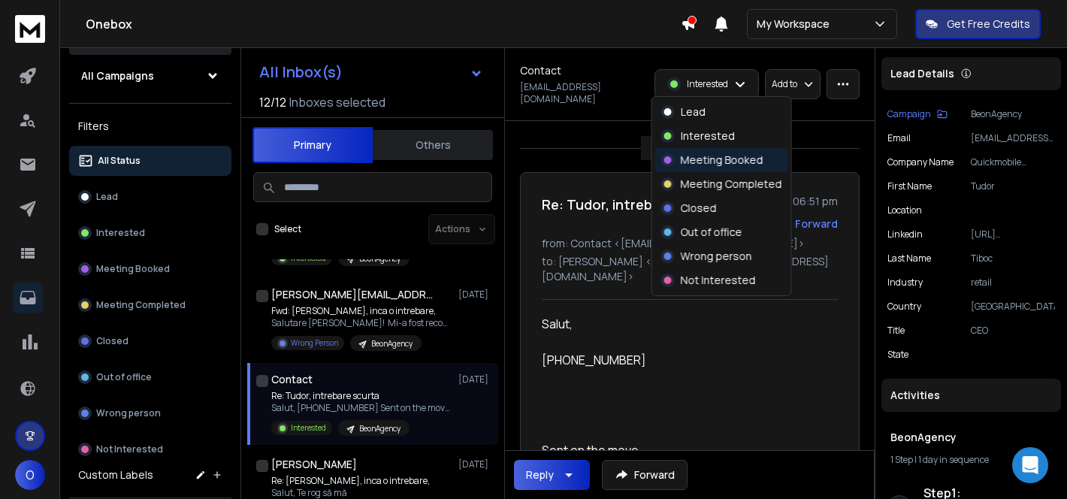
click at [691, 160] on p "Meeting Booked" at bounding box center [722, 160] width 83 height 15
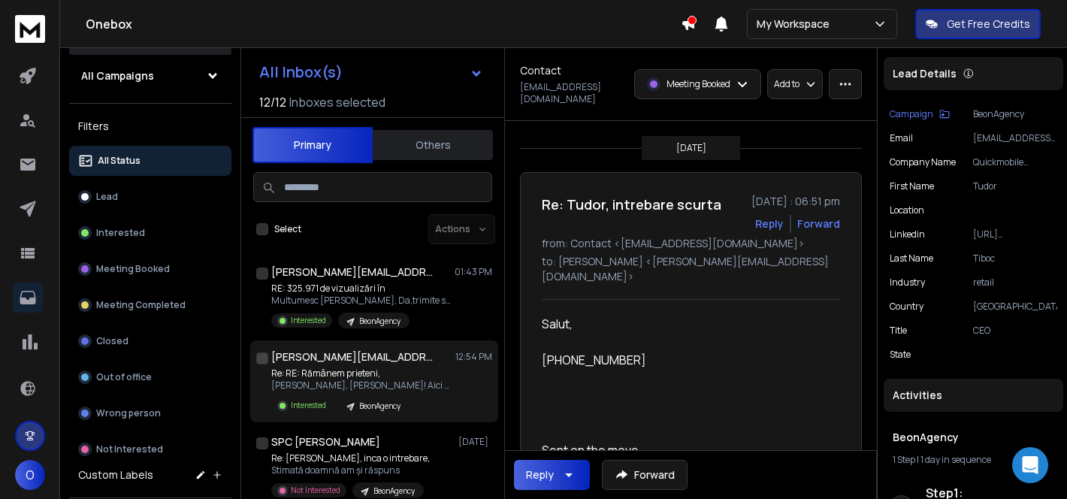
scroll to position [81, 0]
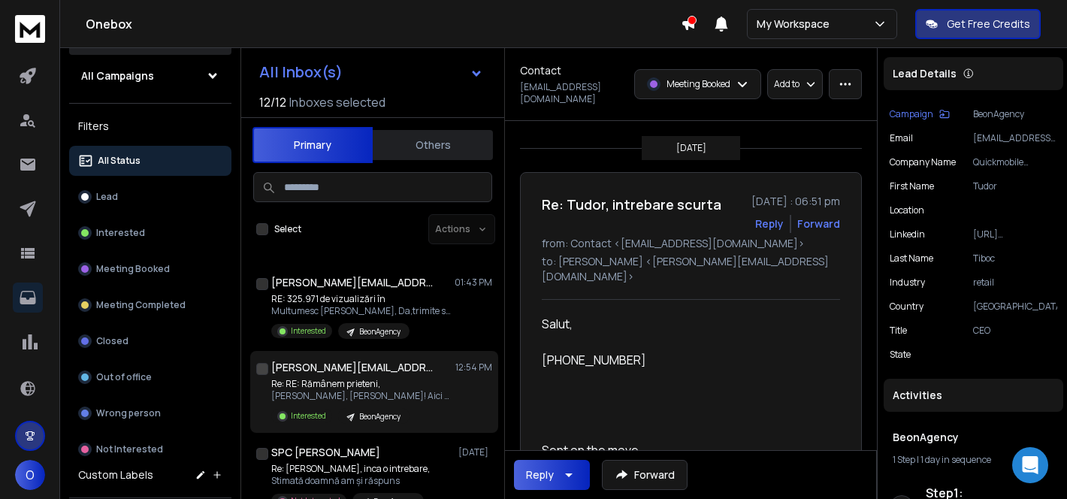
click at [391, 391] on p "[PERSON_NAME], [PERSON_NAME]! Aici este video-ul despre" at bounding box center [361, 396] width 180 height 12
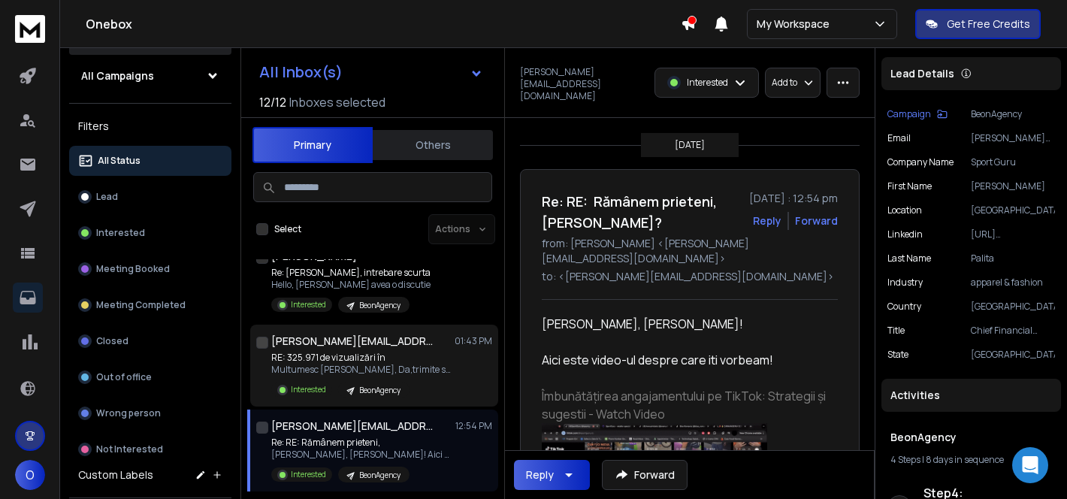
scroll to position [0, 0]
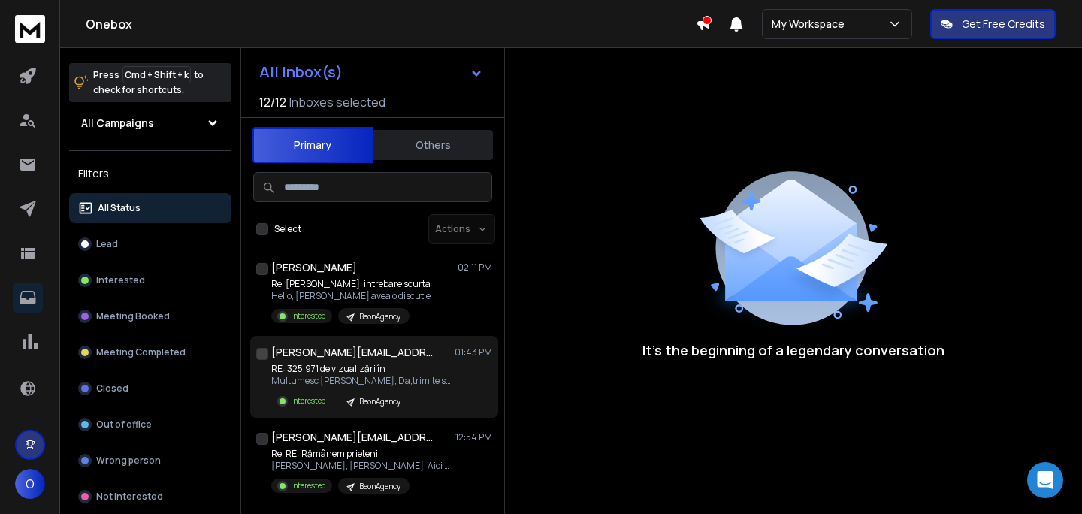
scroll to position [9, 0]
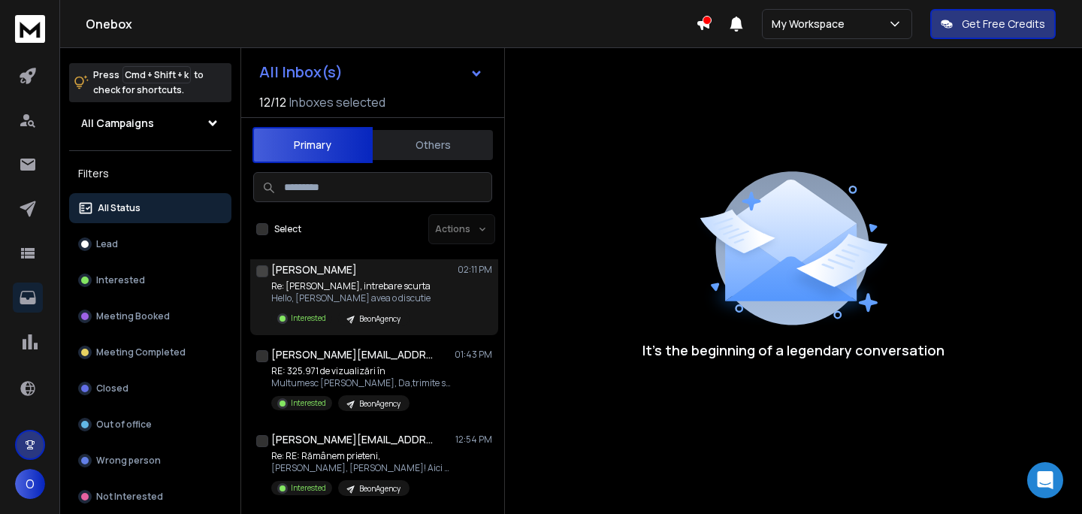
click at [342, 280] on p "Re: [PERSON_NAME], intrebare scurta" at bounding box center [350, 286] width 159 height 12
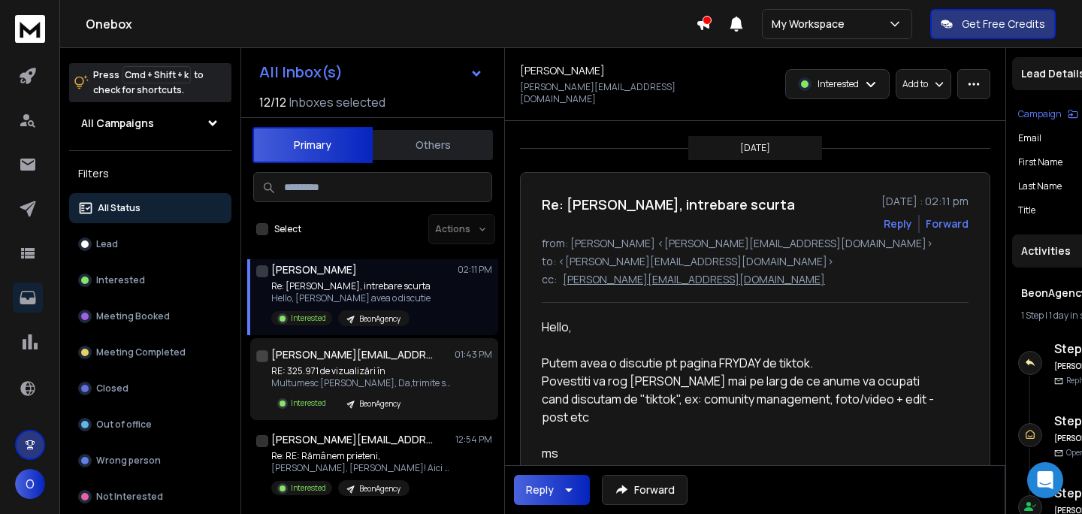
click at [383, 377] on p "Multumesc [PERSON_NAME], Da,trimite si sa" at bounding box center [361, 383] width 180 height 12
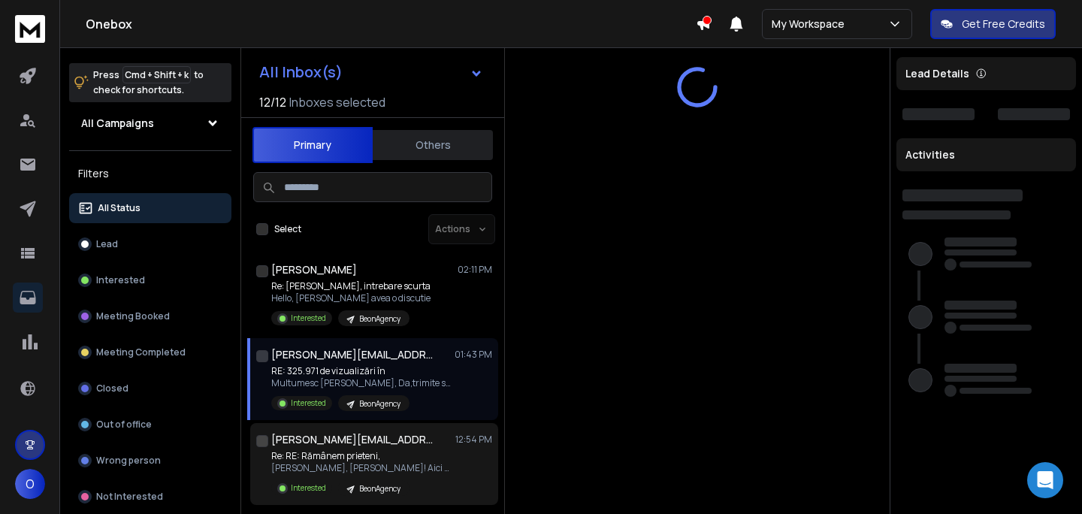
click at [386, 456] on p "Re: RE: Rămânem prieteni," at bounding box center [361, 456] width 180 height 12
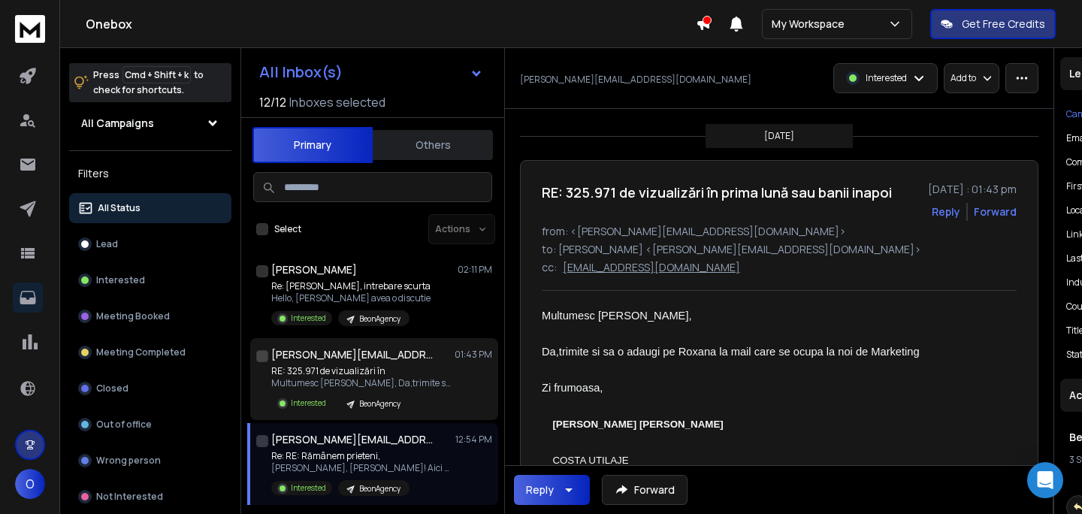
click at [414, 385] on div "RE: 325.971 de vizualizări în Multumesc Andrei, Da,trimite si sa Interested Beo…" at bounding box center [381, 388] width 221 height 46
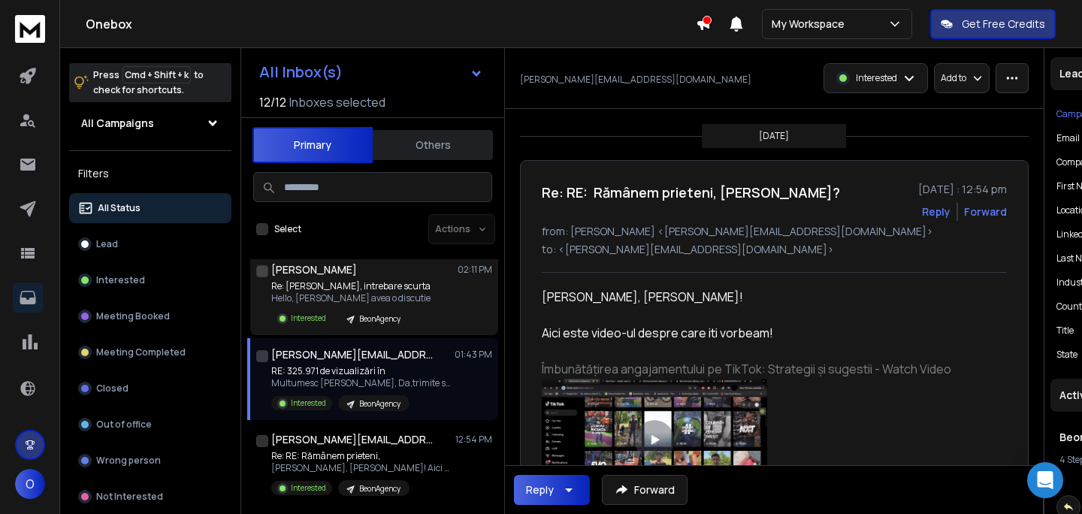
click at [418, 298] on div "Re: Lucian, intrebare scurta Hello, Putem avea o discutie Interested BeonAgency" at bounding box center [381, 303] width 221 height 46
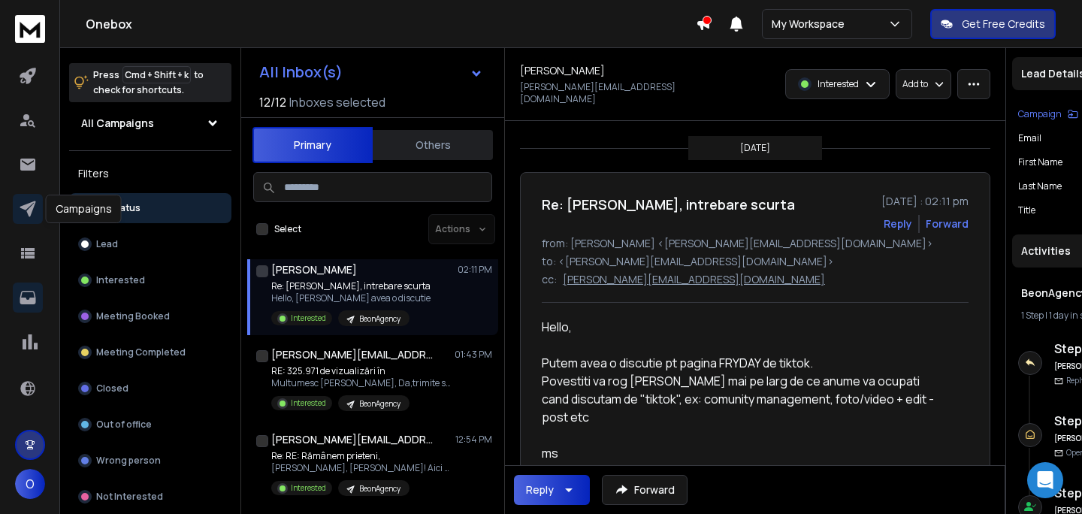
click at [26, 205] on icon at bounding box center [28, 209] width 16 height 16
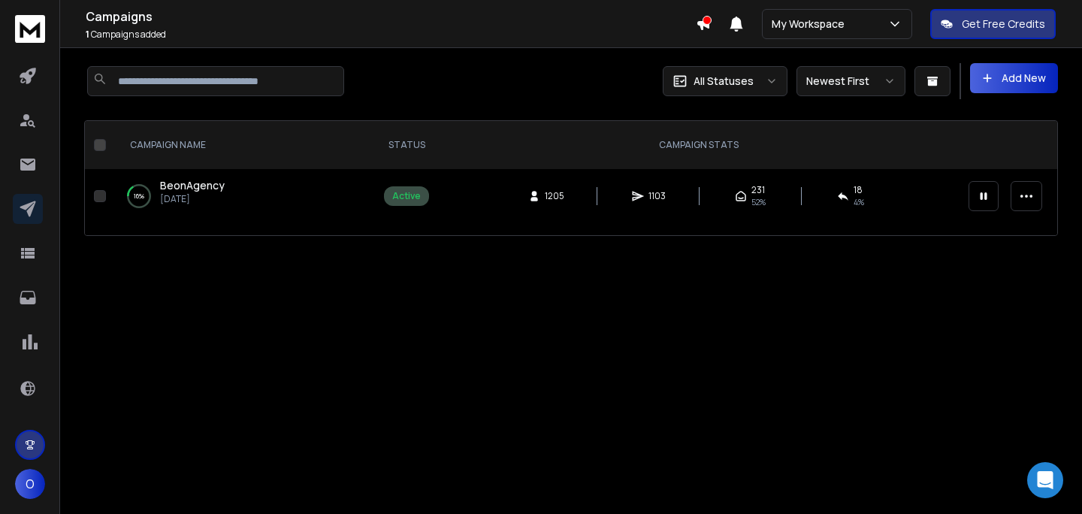
click at [985, 192] on icon at bounding box center [984, 196] width 14 height 14
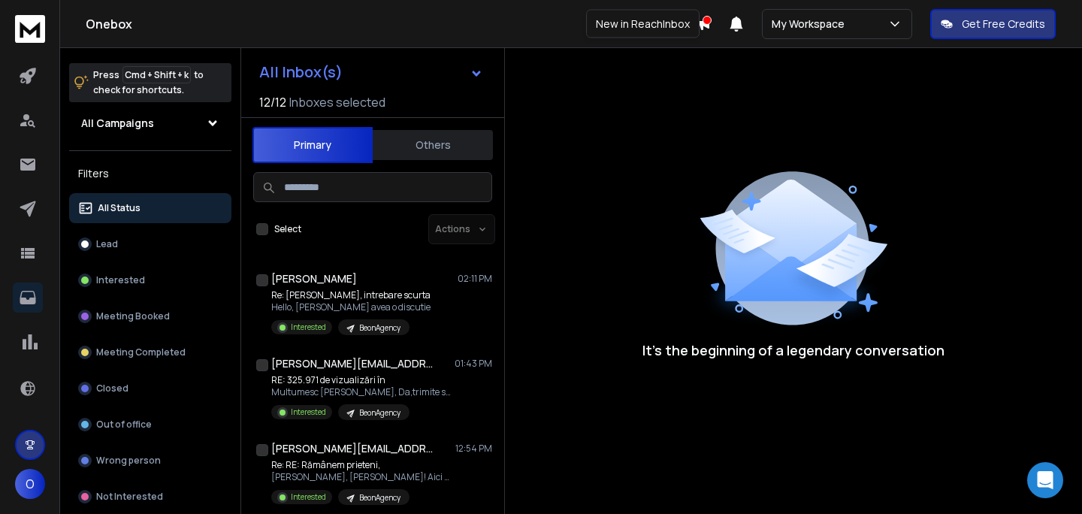
click at [708, 28] on icon at bounding box center [703, 24] width 15 height 15
click at [710, 18] on icon at bounding box center [703, 24] width 15 height 15
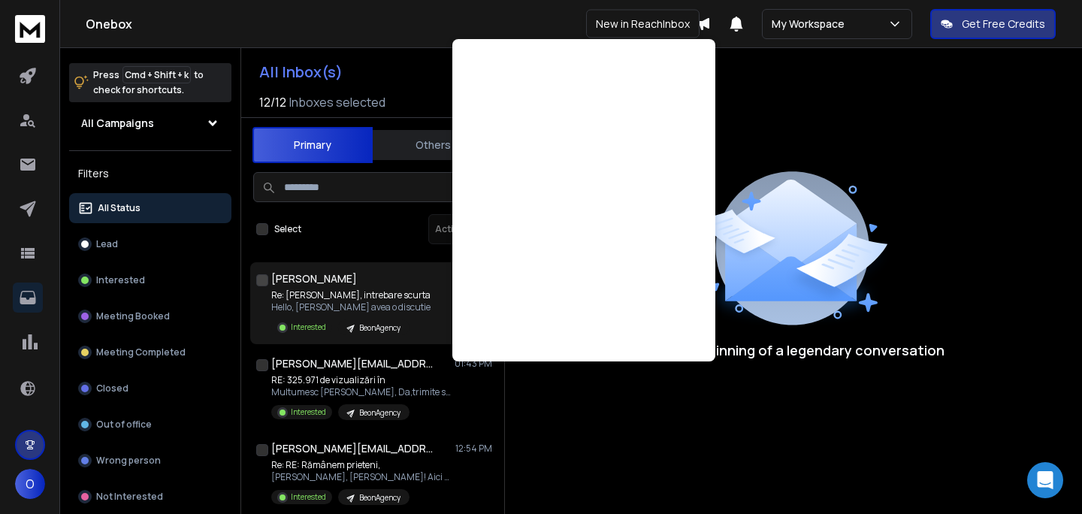
click at [345, 309] on p "Hello, [PERSON_NAME] avea o discutie" at bounding box center [350, 307] width 159 height 12
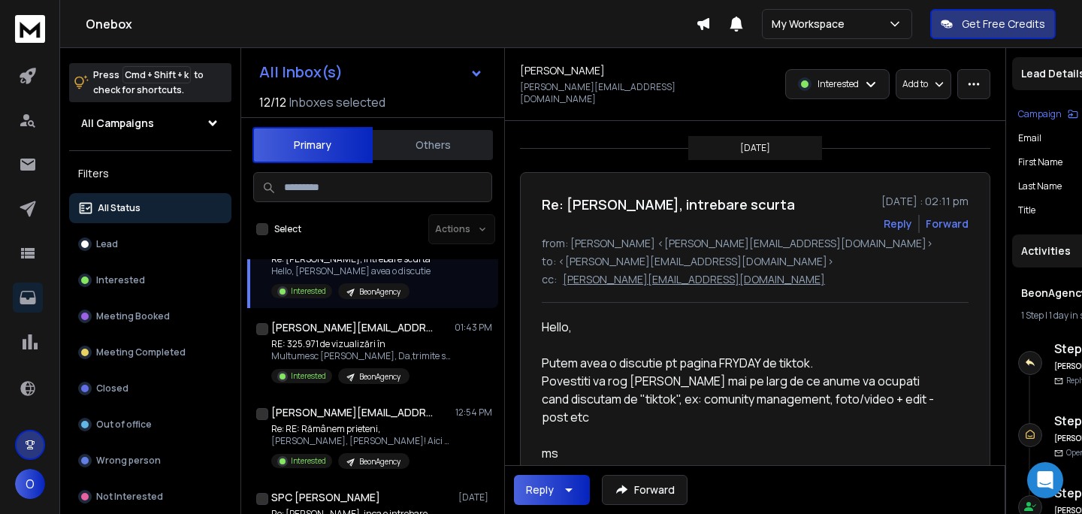
scroll to position [39, 0]
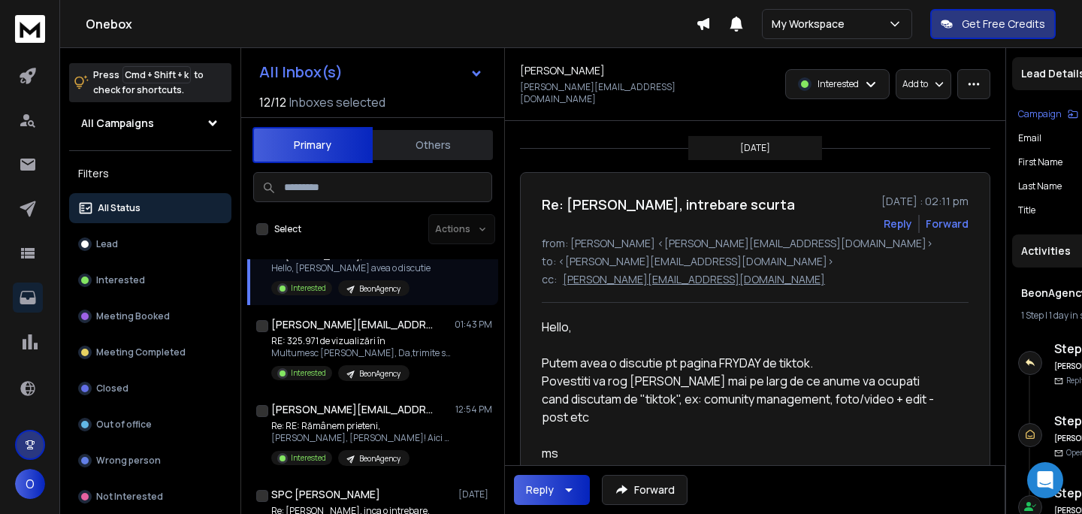
click at [462, 324] on p "01:43 PM" at bounding box center [474, 325] width 38 height 12
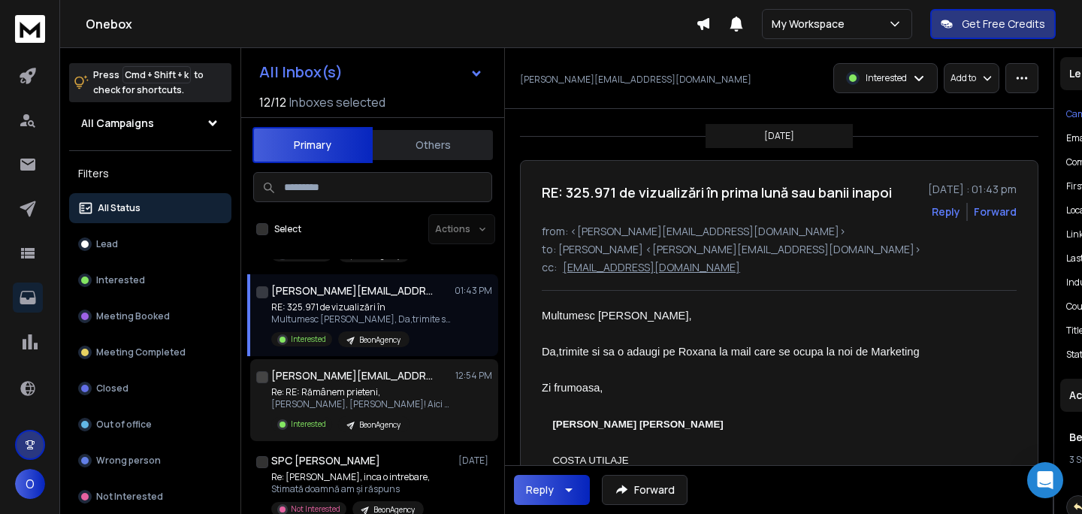
scroll to position [77, 0]
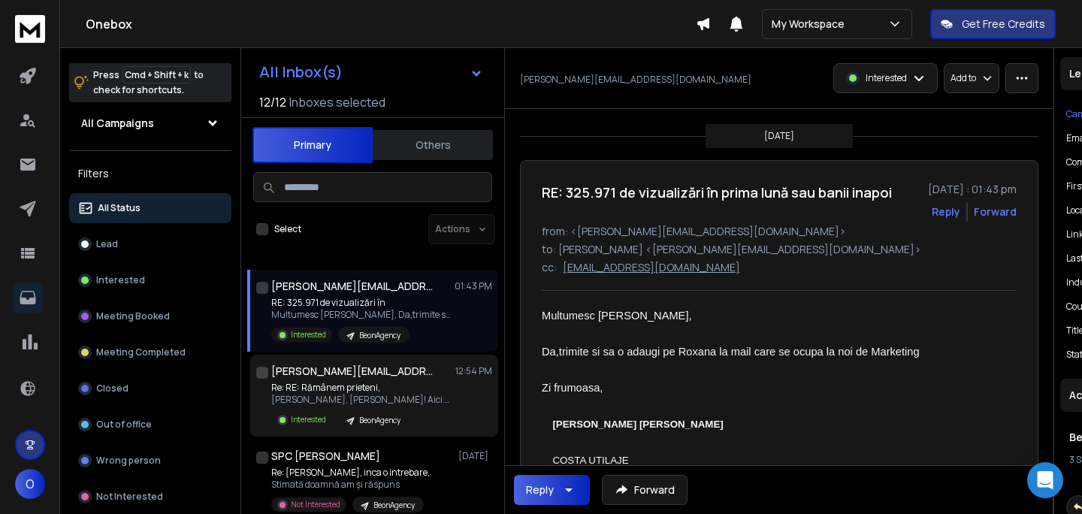
click at [425, 401] on p "[PERSON_NAME], [PERSON_NAME]! Aici este video-ul despre" at bounding box center [361, 400] width 180 height 12
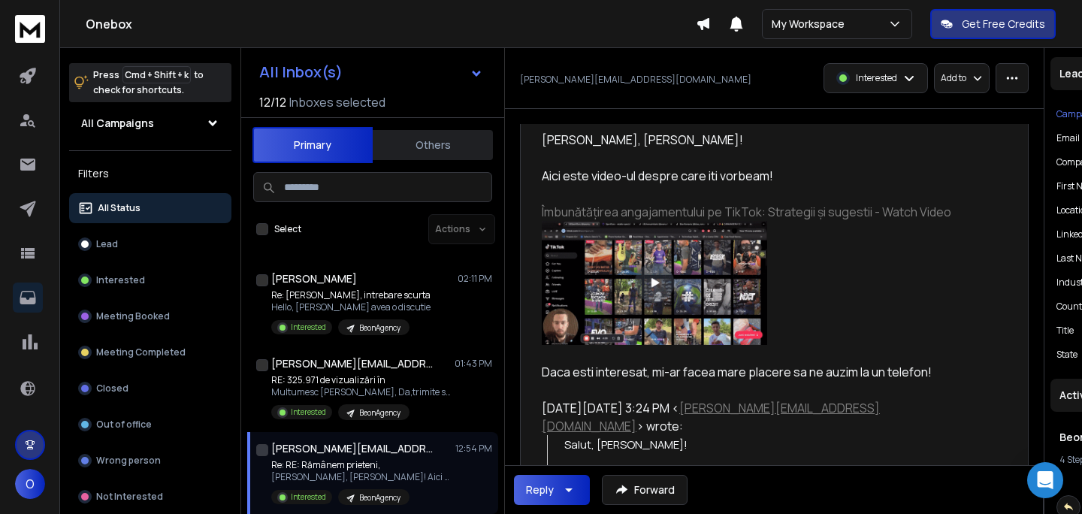
scroll to position [165, 0]
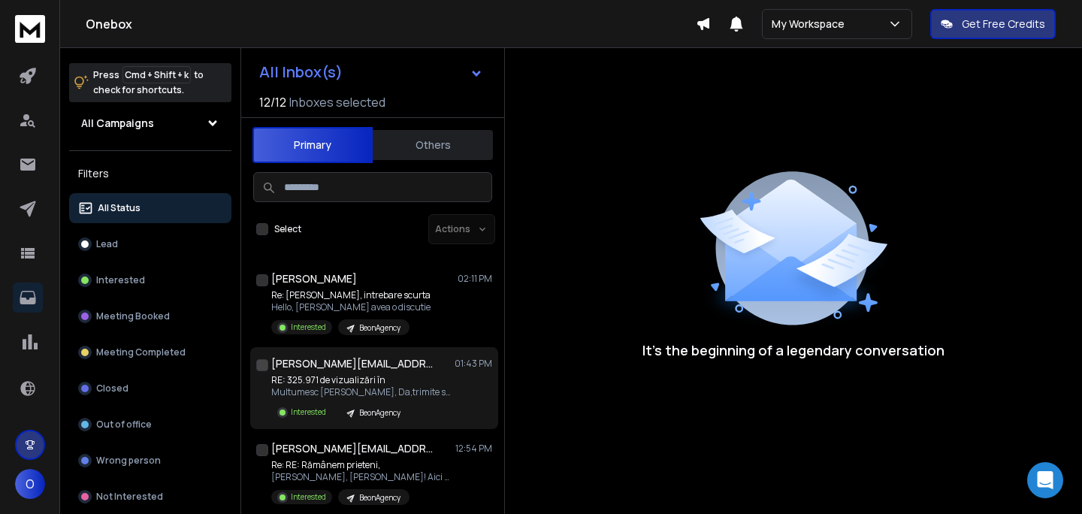
click at [372, 288] on div "[PERSON_NAME] 02:11 PM Re: [PERSON_NAME], intrebare scurta Hello, [PERSON_NAME]…" at bounding box center [381, 303] width 221 height 64
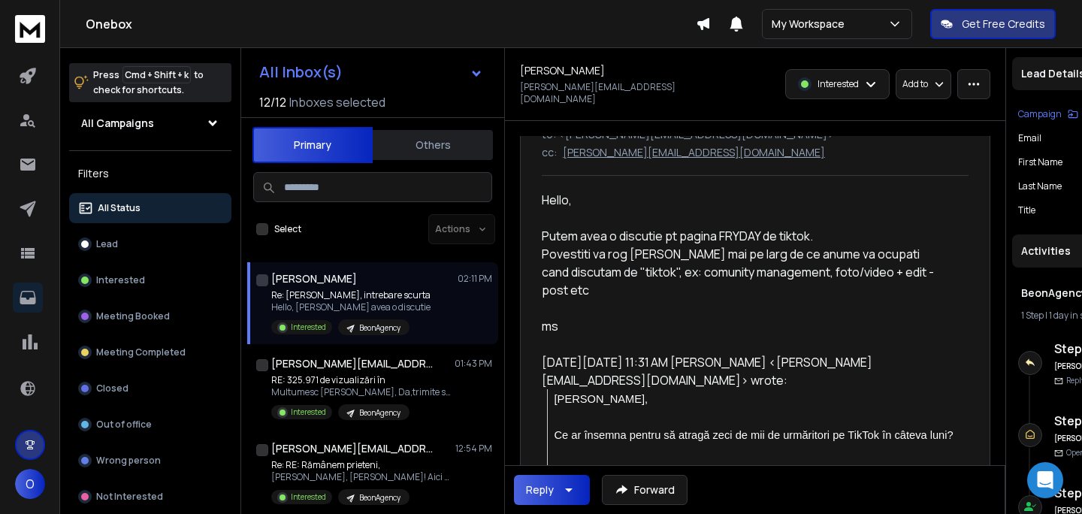
scroll to position [130, 0]
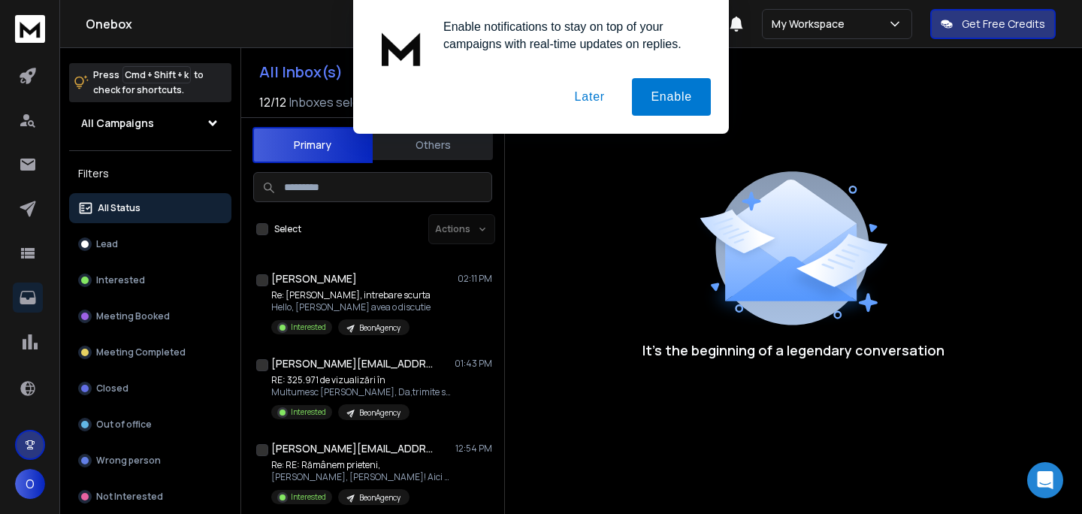
click at [597, 100] on button "Later" at bounding box center [589, 97] width 68 height 38
